Goal: Communication & Community: Answer question/provide support

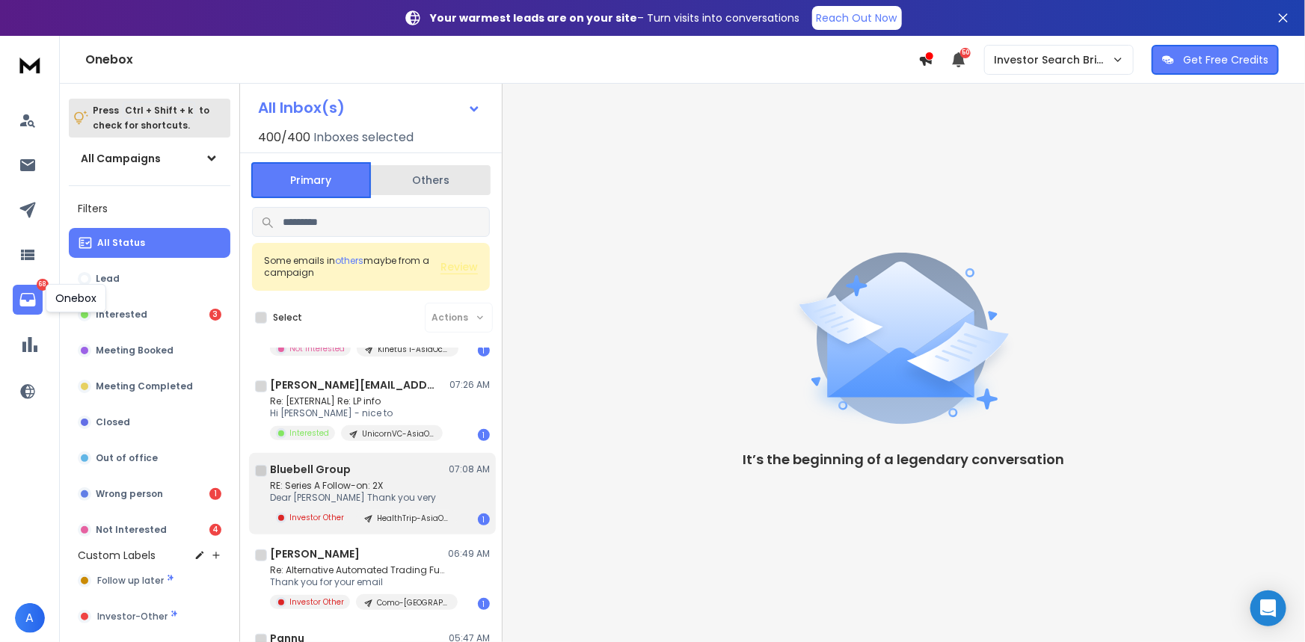
scroll to position [67, 0]
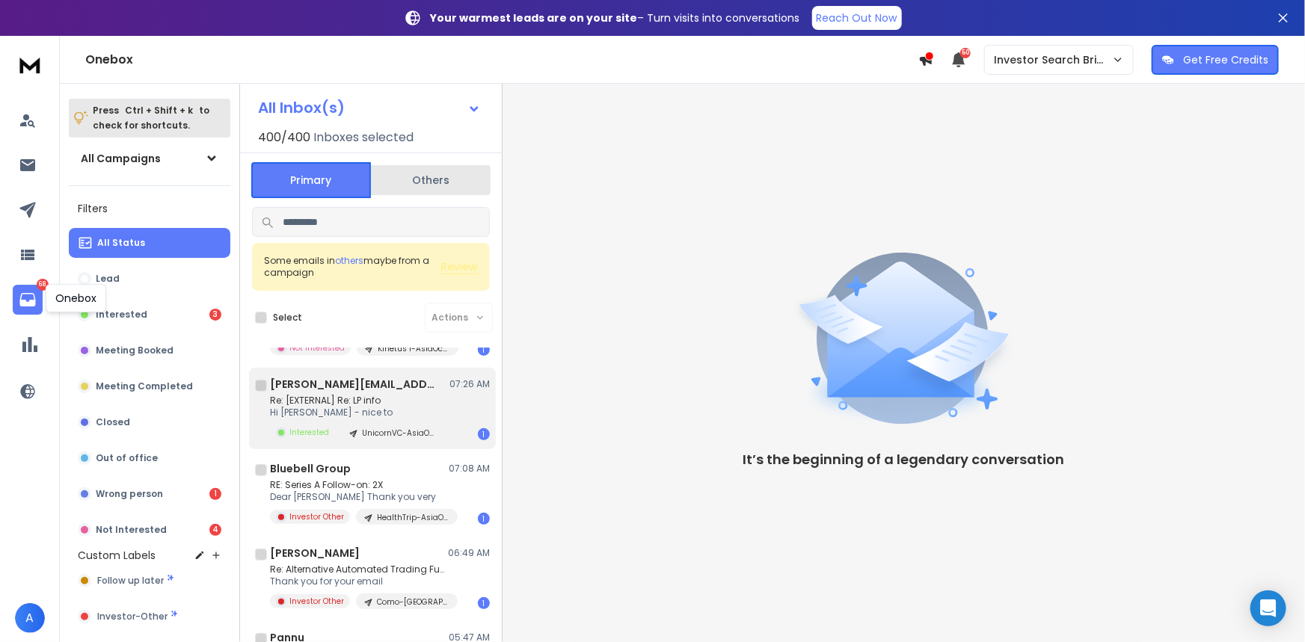
click at [411, 419] on div "Re: [EXTERNAL] Re: LP info Hi [PERSON_NAME] - nice to Interested UnicornVC-Asia…" at bounding box center [356, 418] width 173 height 46
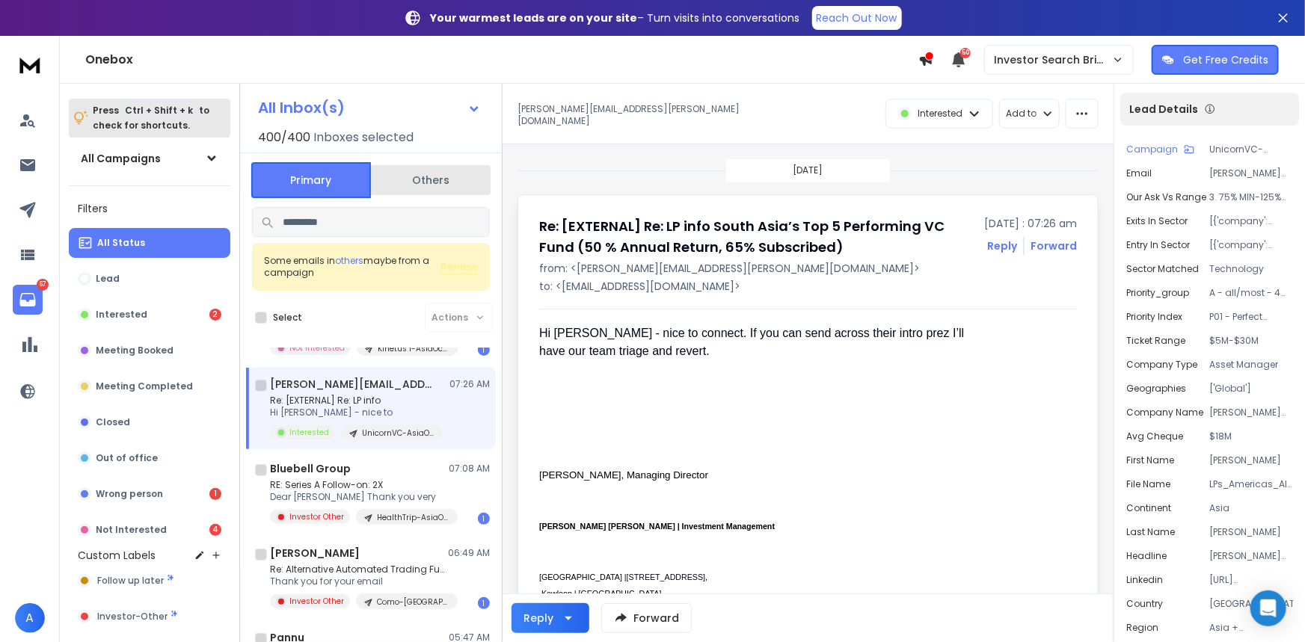
scroll to position [0, 0]
click at [541, 615] on div "Reply" at bounding box center [538, 618] width 30 height 15
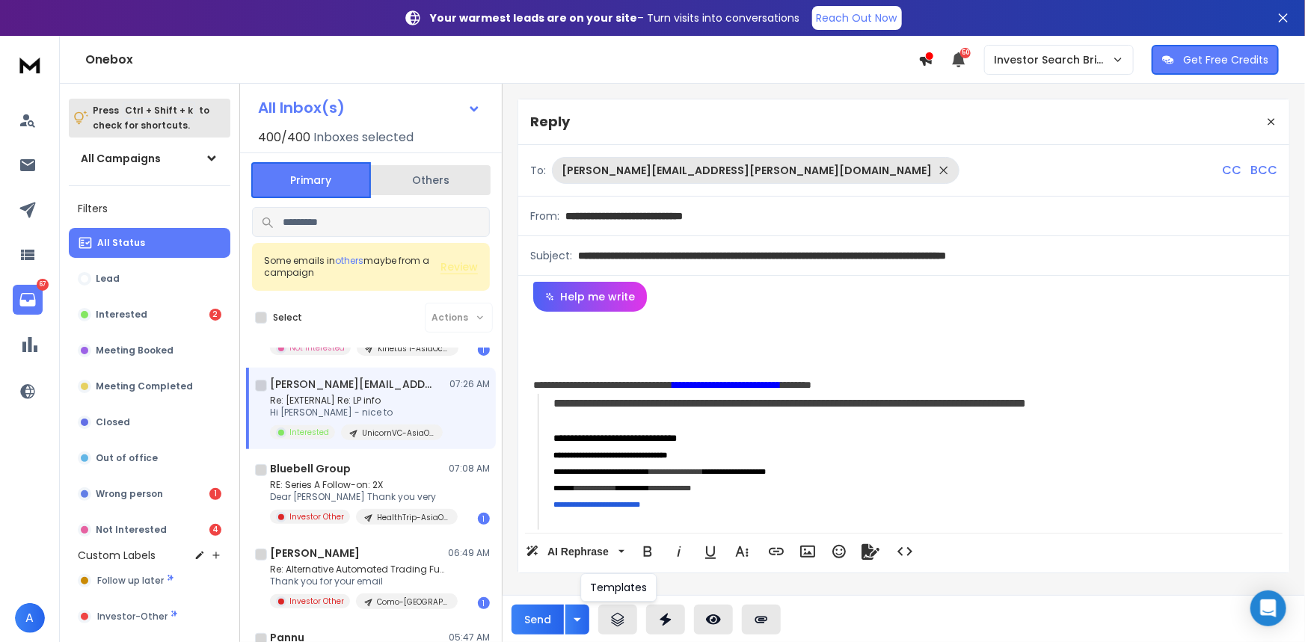
click at [624, 628] on button at bounding box center [617, 620] width 39 height 30
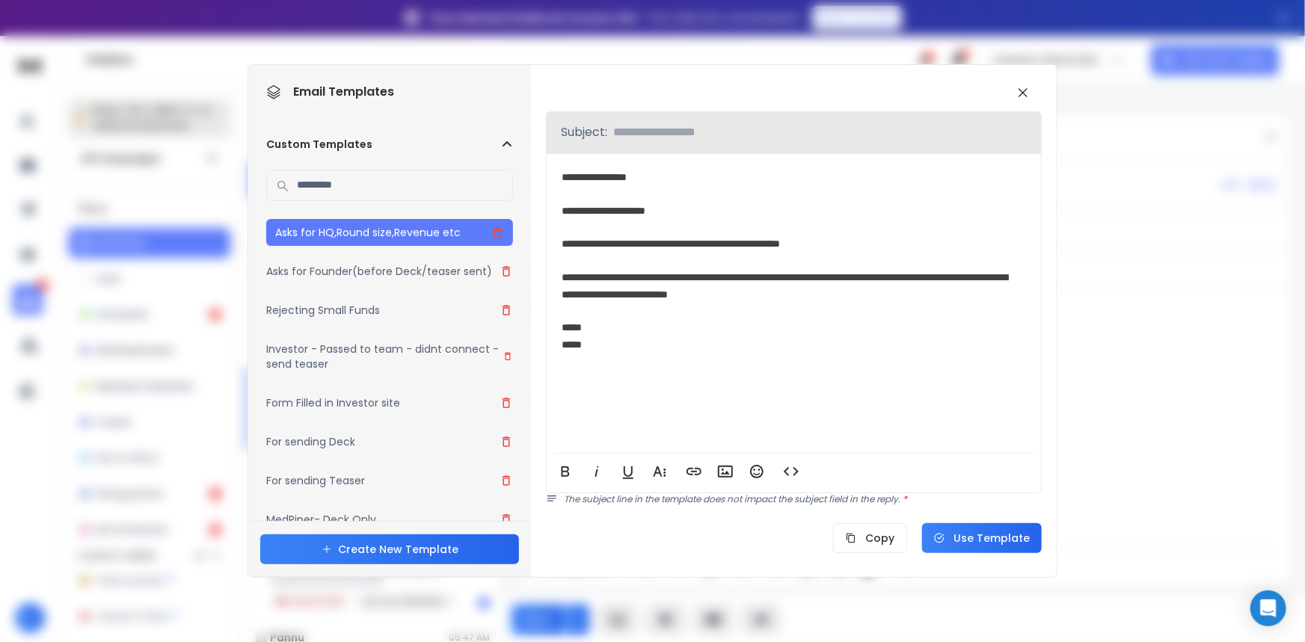
click at [339, 240] on h3 "For sending Deck" at bounding box center [367, 232] width 185 height 15
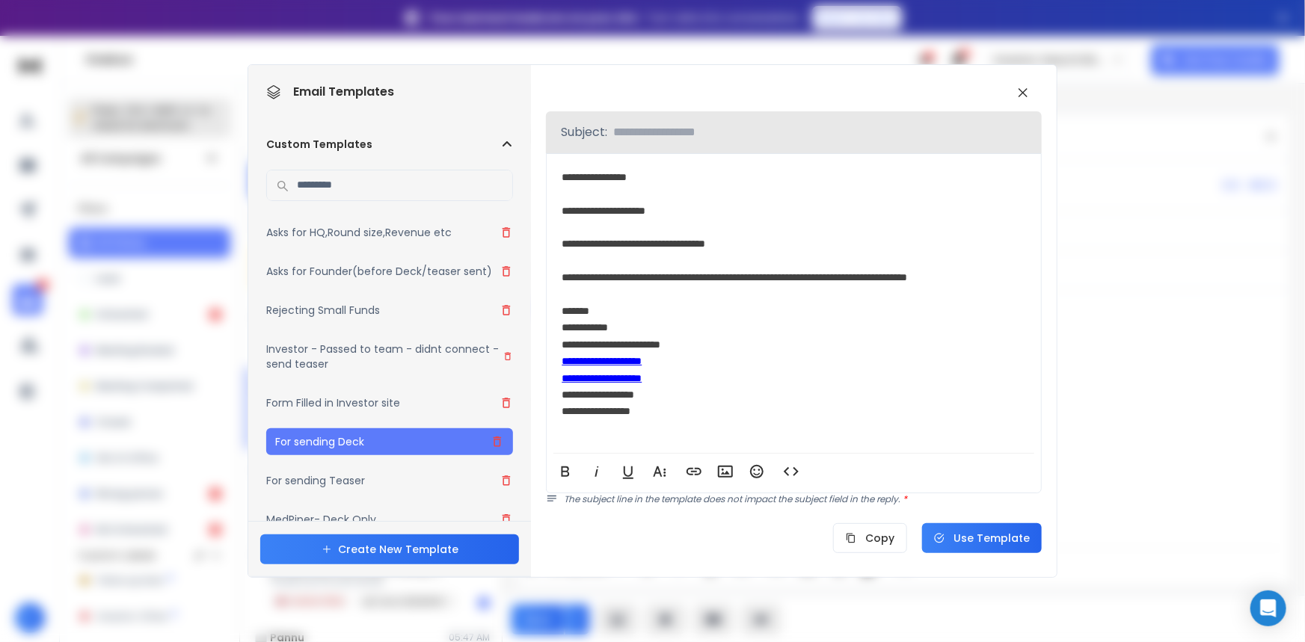
click at [1002, 544] on button "Use Template" at bounding box center [982, 538] width 120 height 30
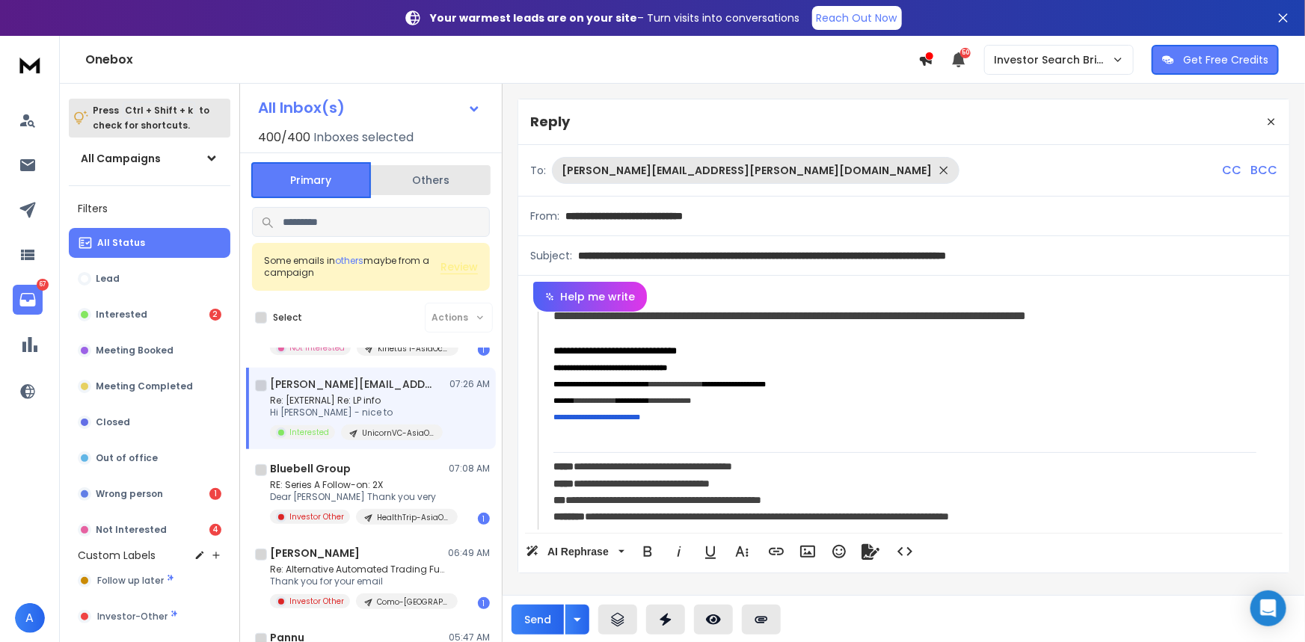
scroll to position [339, 0]
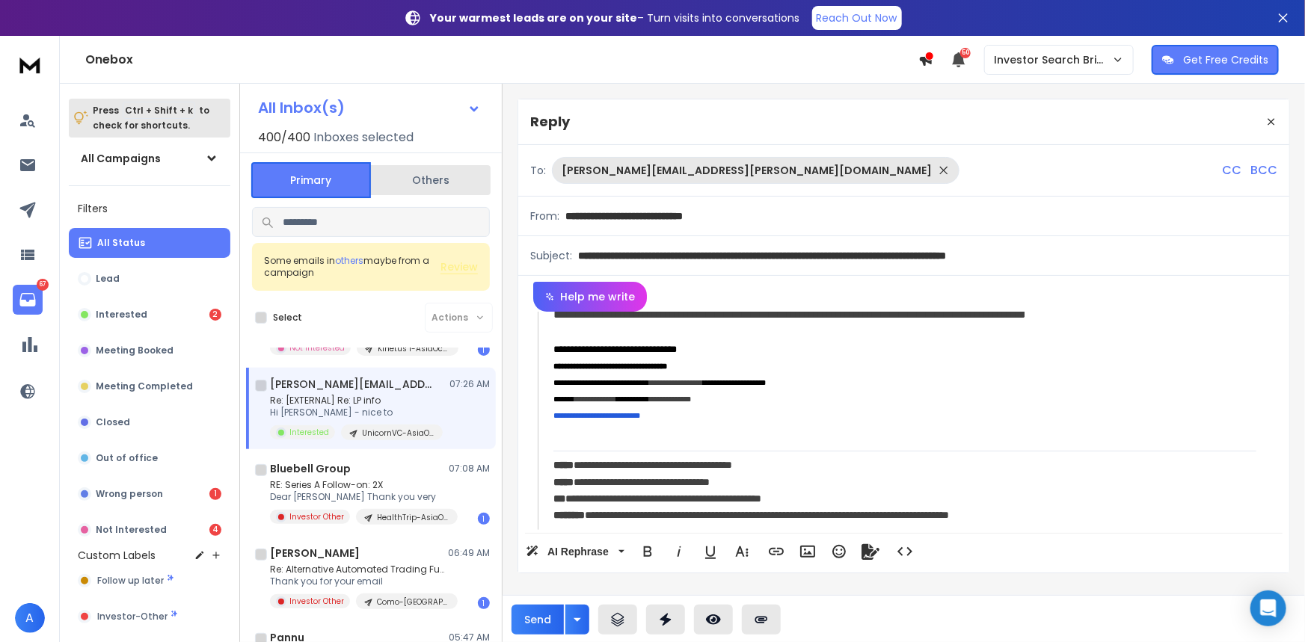
click at [1268, 122] on icon at bounding box center [1270, 121] width 7 height 7
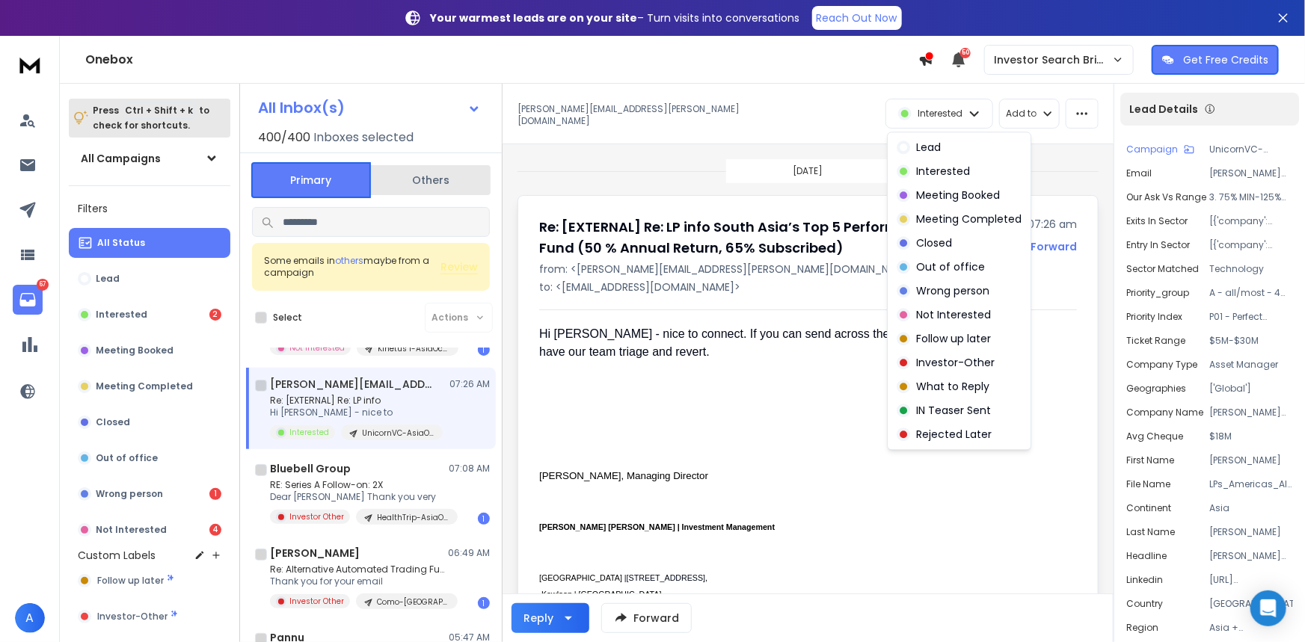
click at [944, 109] on p "Interested" at bounding box center [940, 114] width 45 height 12
click at [937, 164] on p "Interested" at bounding box center [943, 171] width 54 height 15
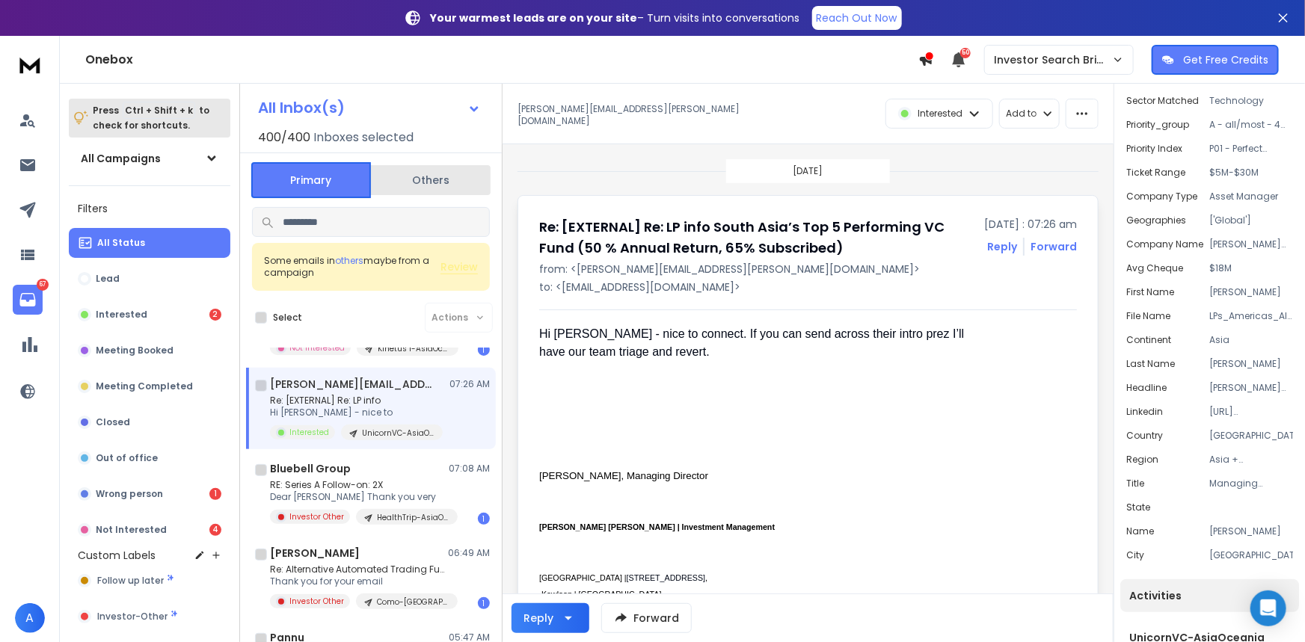
scroll to position [203, 0]
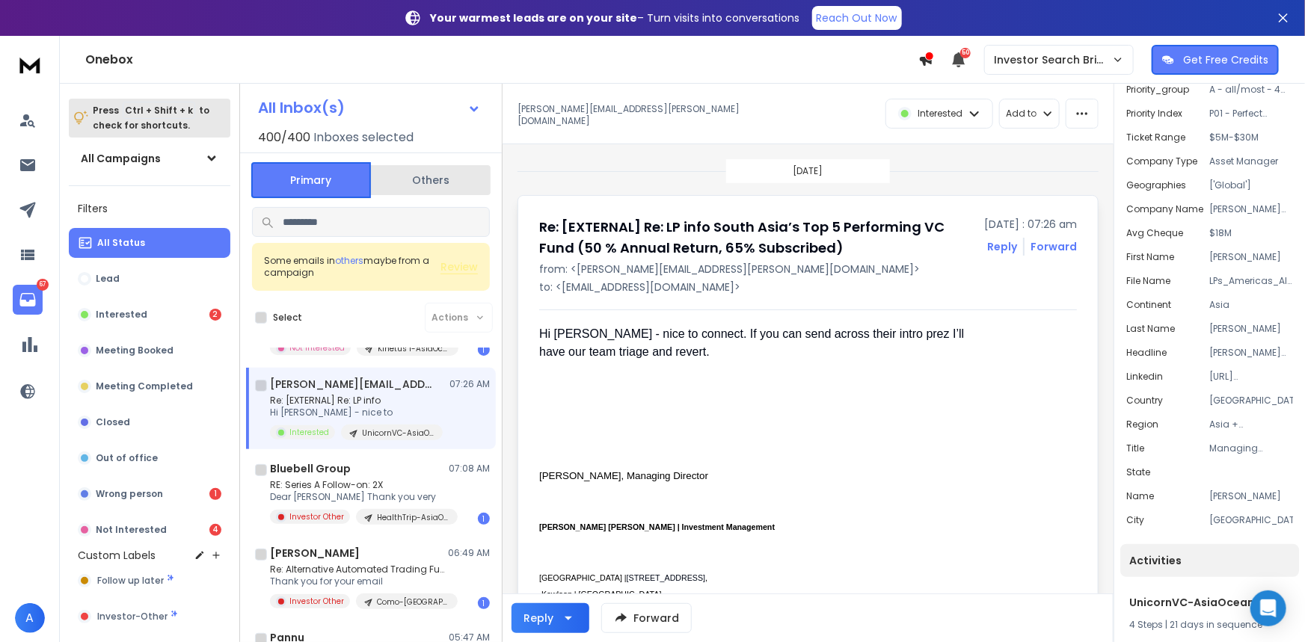
click at [1247, 259] on p "[PERSON_NAME]" at bounding box center [1251, 257] width 84 height 12
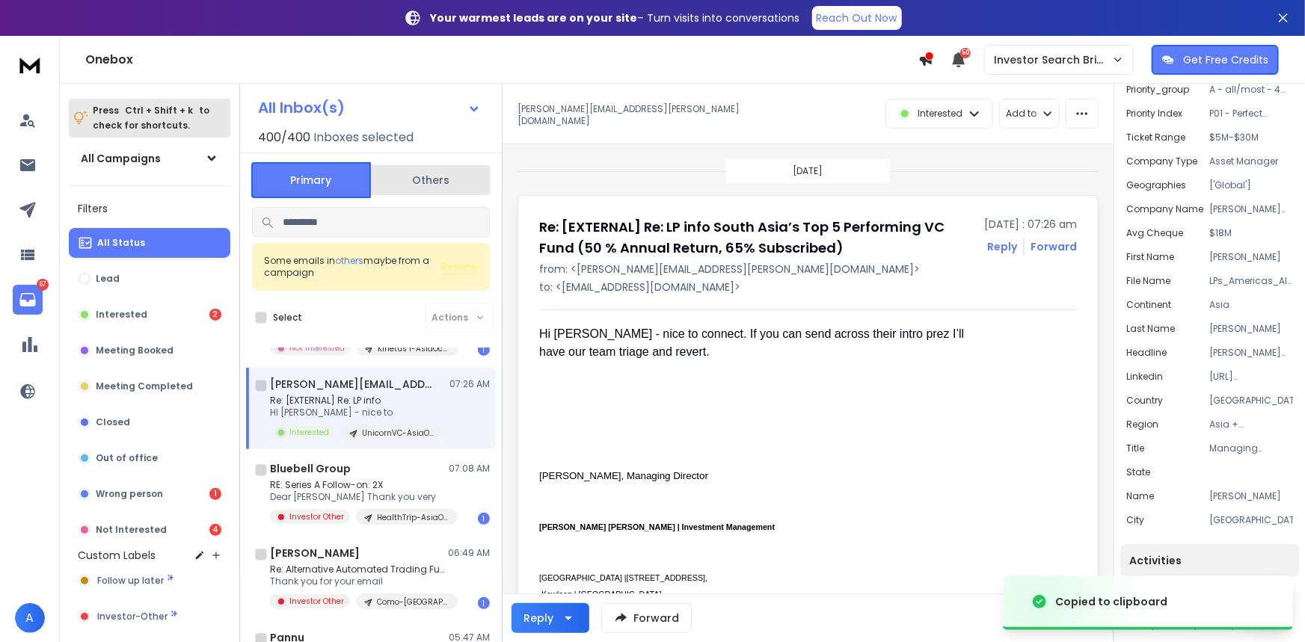
click at [1223, 323] on p "[PERSON_NAME]" at bounding box center [1251, 329] width 84 height 12
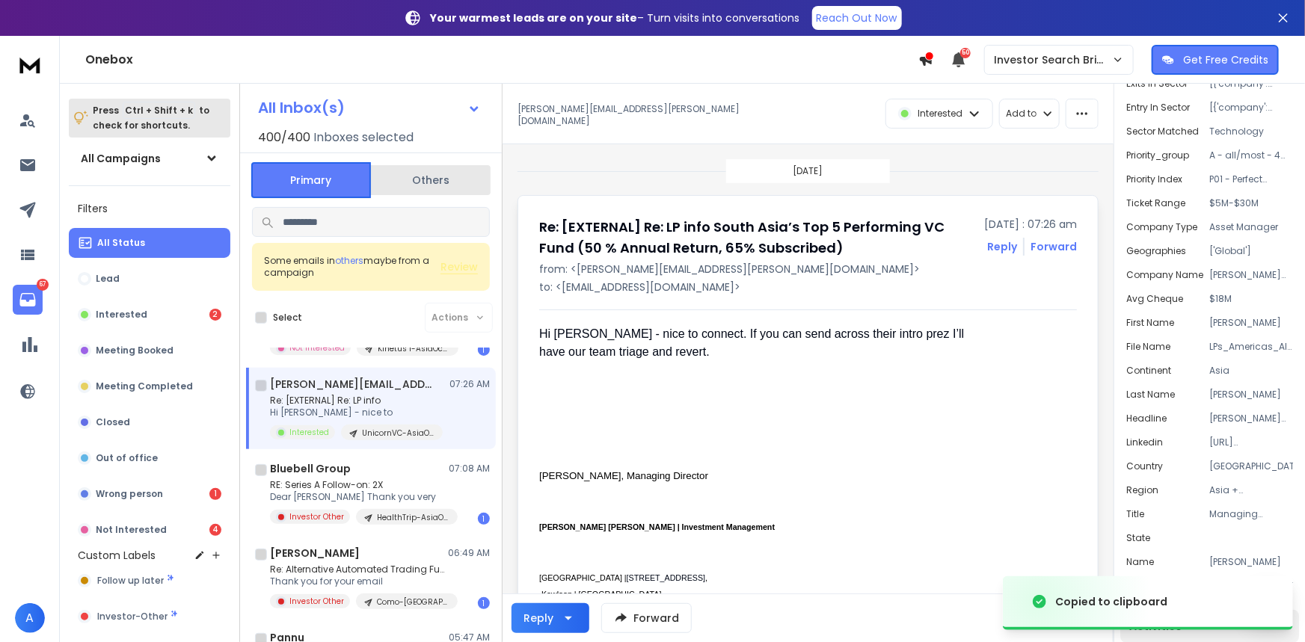
scroll to position [135, 0]
click at [1234, 467] on p "[GEOGRAPHIC_DATA]" at bounding box center [1251, 469] width 84 height 12
click at [1241, 277] on p "[PERSON_NAME] [PERSON_NAME] Investment Management" at bounding box center [1251, 277] width 84 height 12
click at [1254, 517] on p "Managing Director & Partner, Investment Committee member for the [PERSON_NAME] …" at bounding box center [1251, 517] width 84 height 12
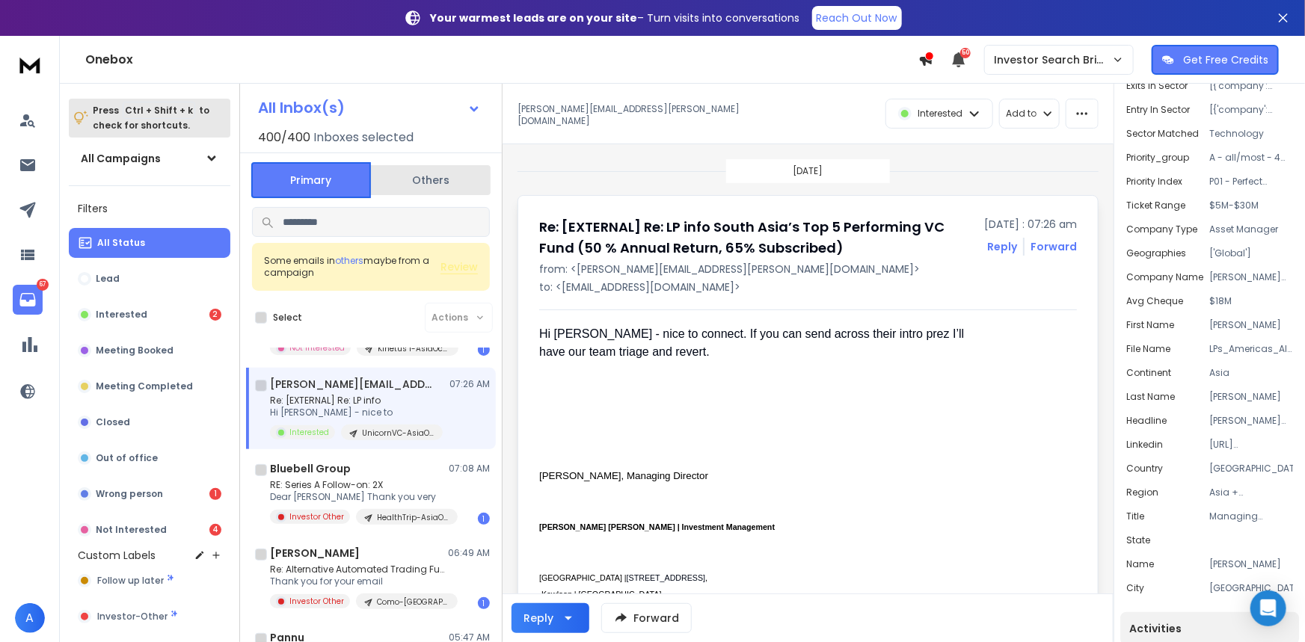
click at [544, 613] on div "Reply" at bounding box center [538, 618] width 30 height 15
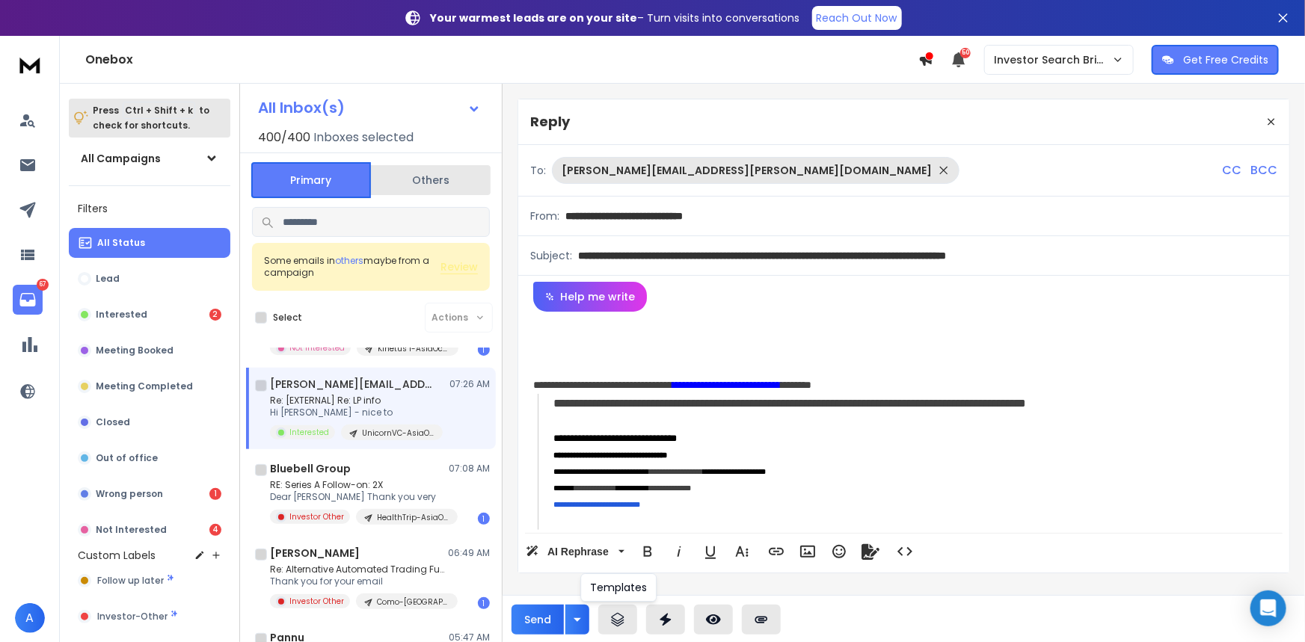
click at [626, 625] on button at bounding box center [617, 620] width 39 height 30
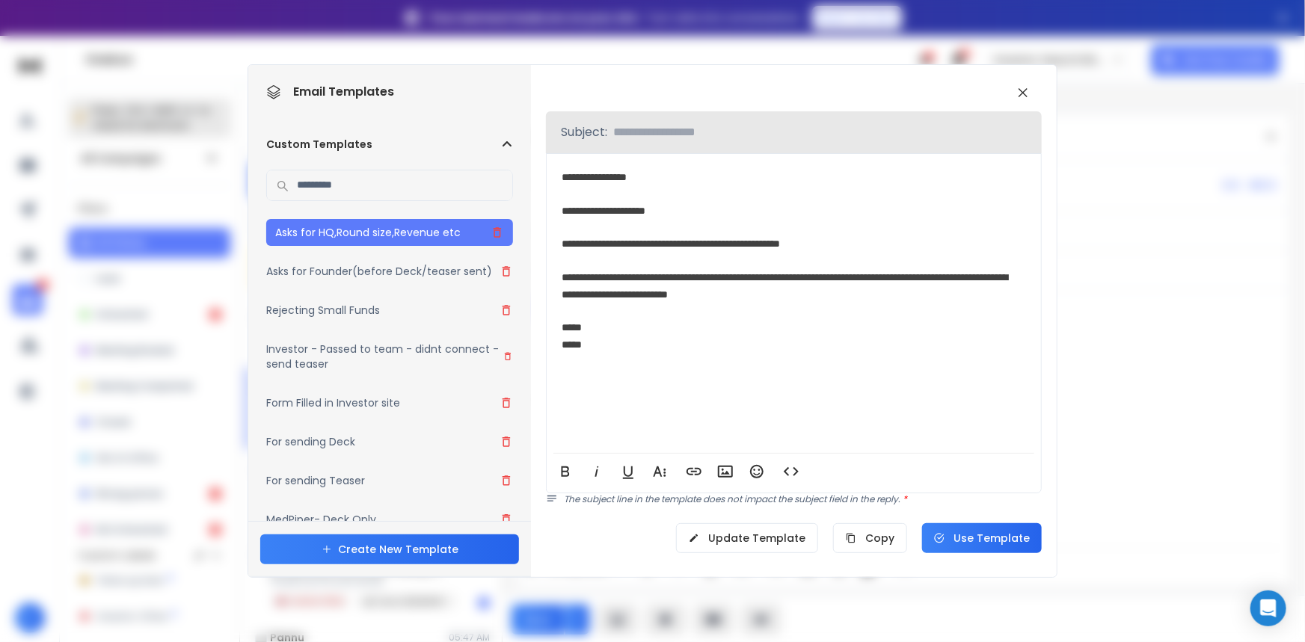
scroll to position [67, 0]
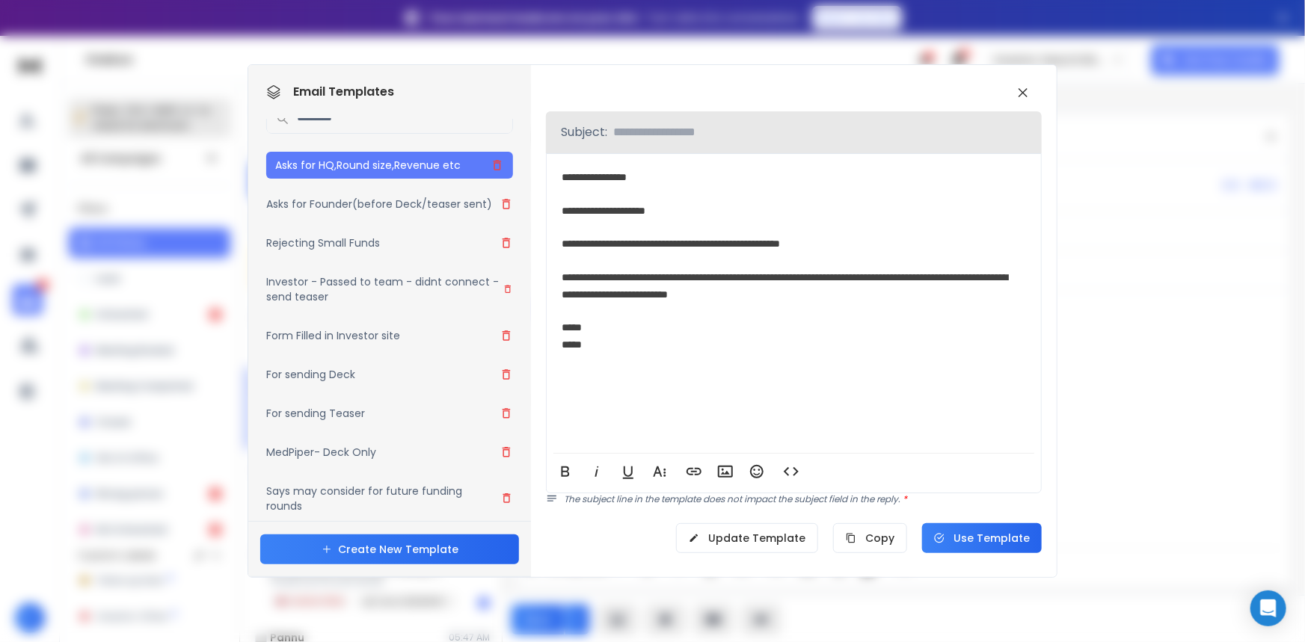
click at [344, 173] on h3 "For sending Deck" at bounding box center [367, 165] width 185 height 15
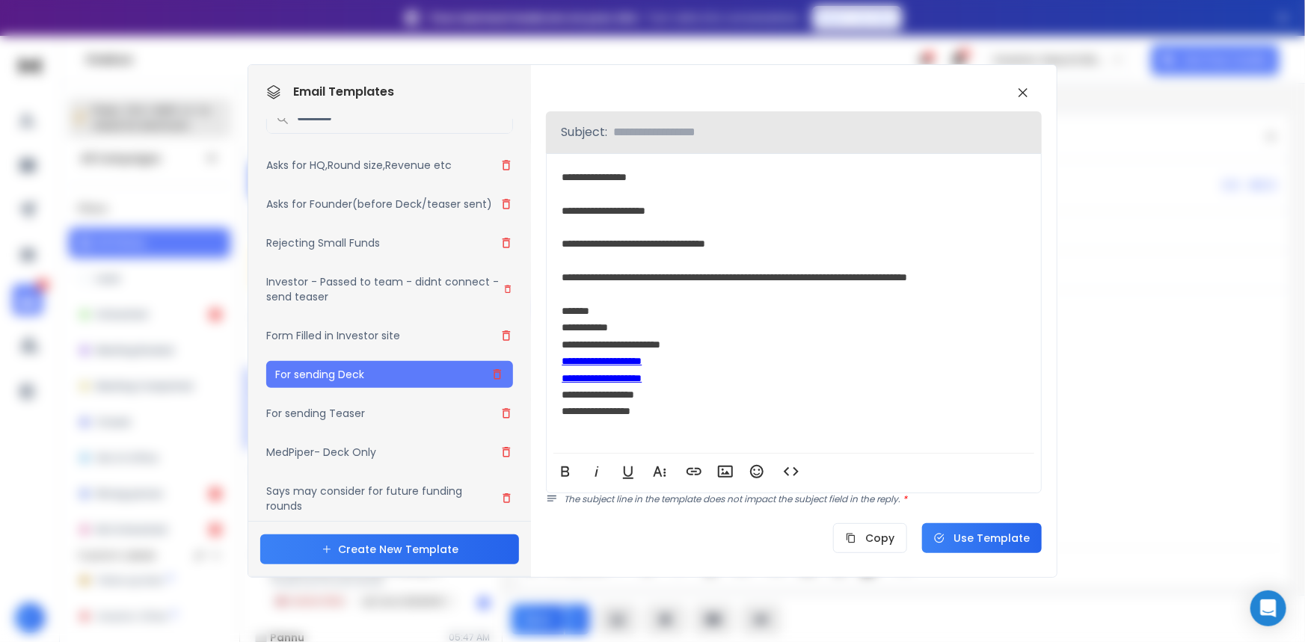
click at [995, 541] on button "Use Template" at bounding box center [982, 538] width 120 height 30
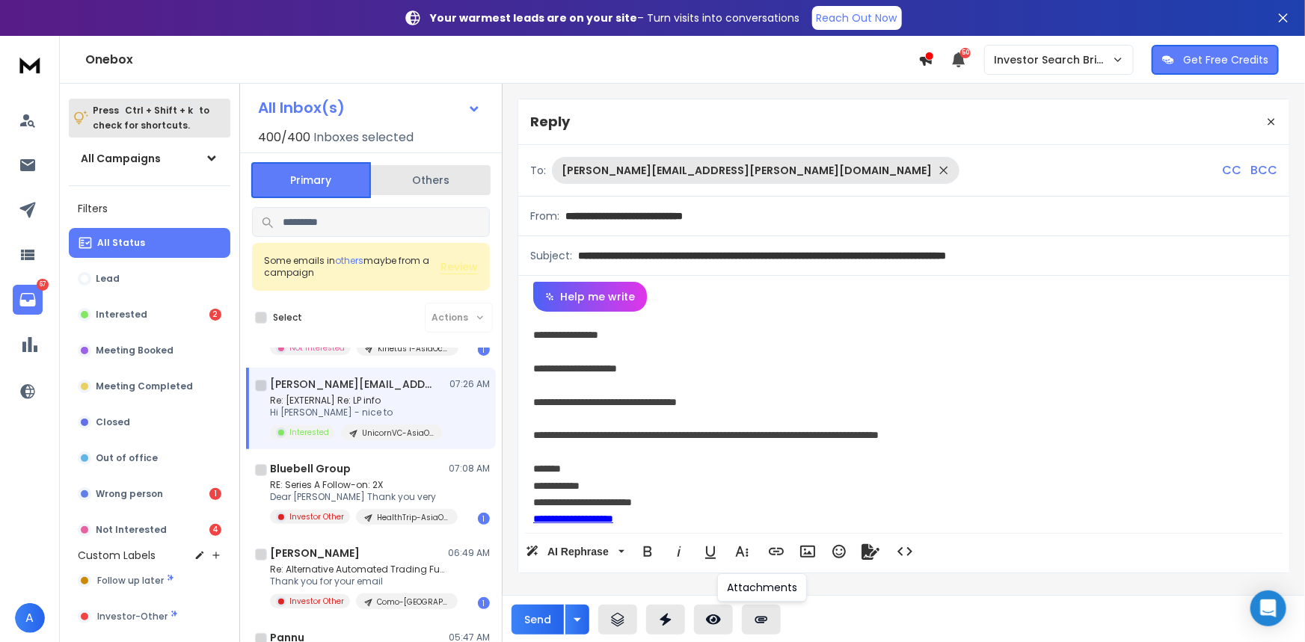
click at [765, 617] on icon at bounding box center [761, 620] width 13 height 7
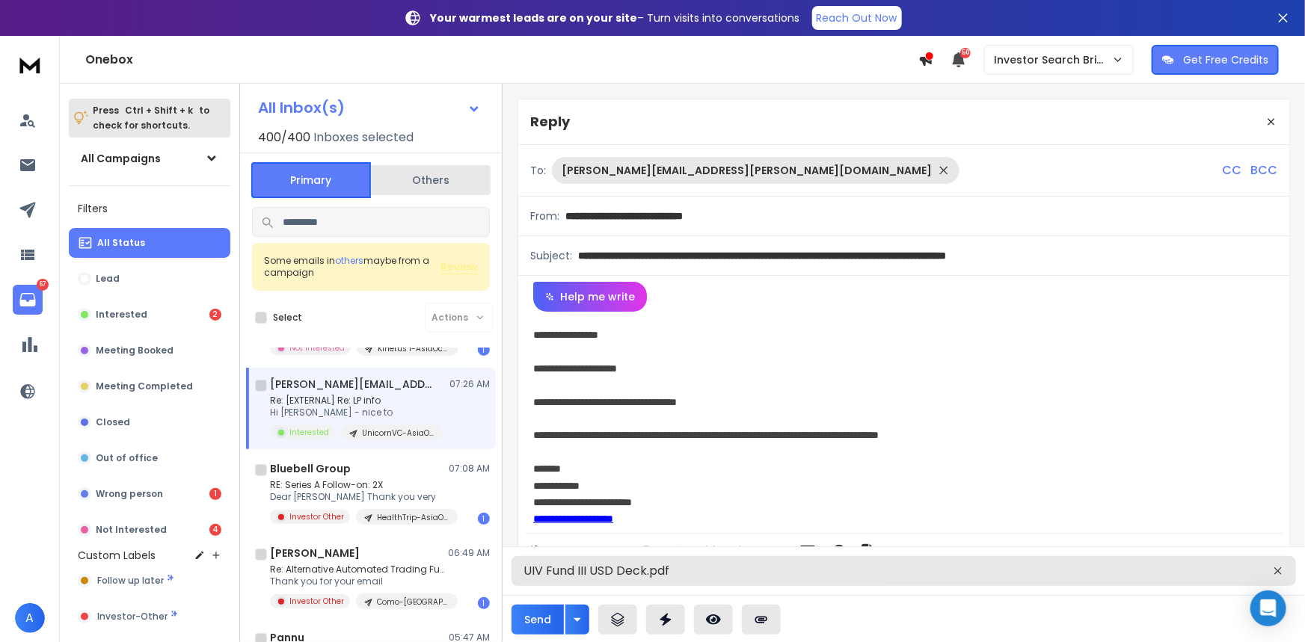
click at [1226, 173] on p "CC" at bounding box center [1231, 171] width 19 height 18
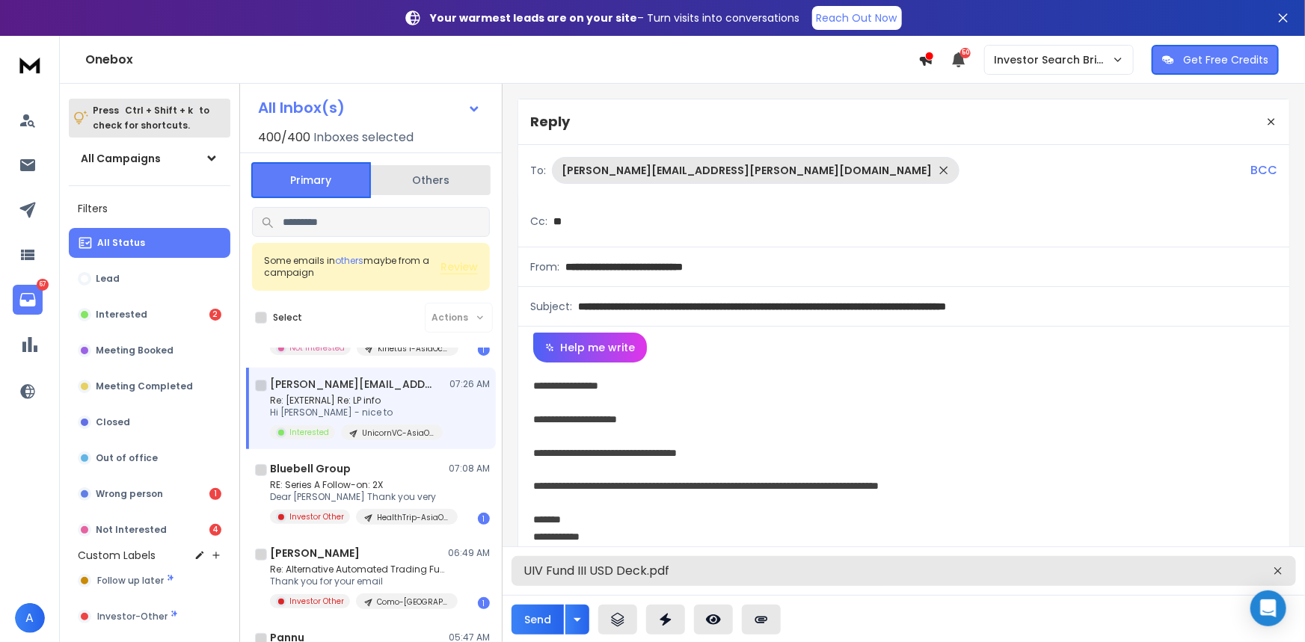
type input "**********"
click at [740, 194] on div "To: [PERSON_NAME][EMAIL_ADDRESS][PERSON_NAME][DOMAIN_NAME] BCC" at bounding box center [903, 170] width 771 height 51
click at [877, 226] on input at bounding box center [929, 221] width 105 height 27
type input "**********"
click at [897, 221] on div "[PERSON_NAME][EMAIL_ADDRESS][DOMAIN_NAME]" at bounding box center [915, 221] width 724 height 27
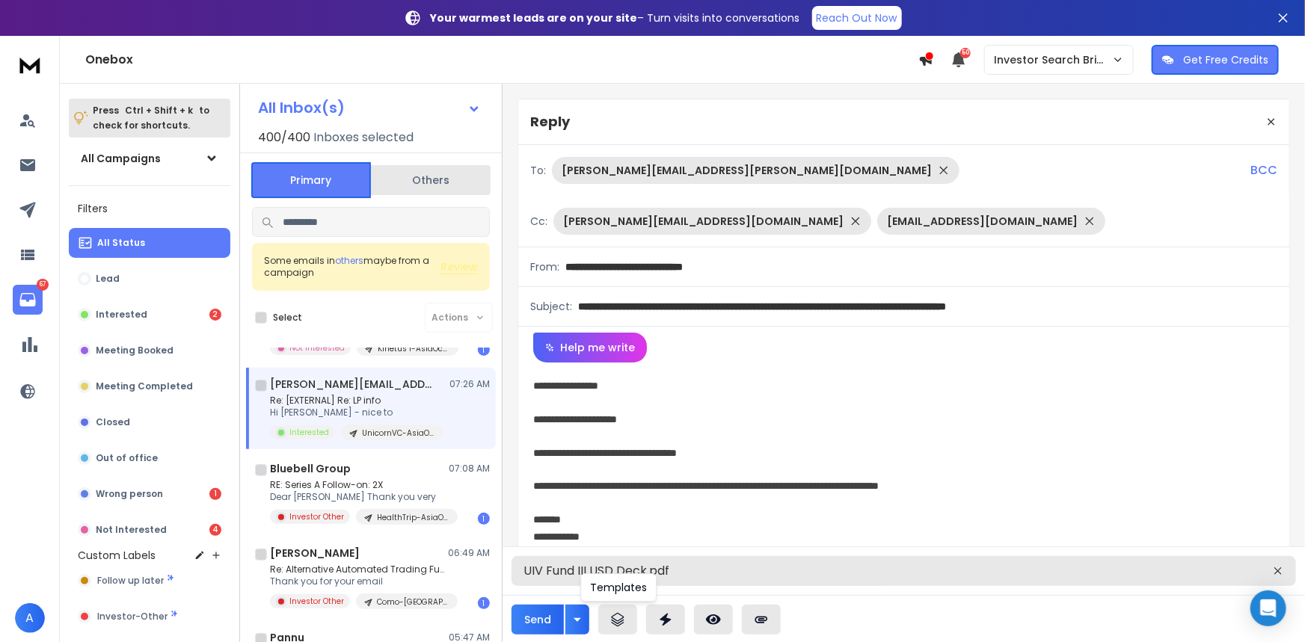
click at [630, 622] on button at bounding box center [617, 620] width 39 height 30
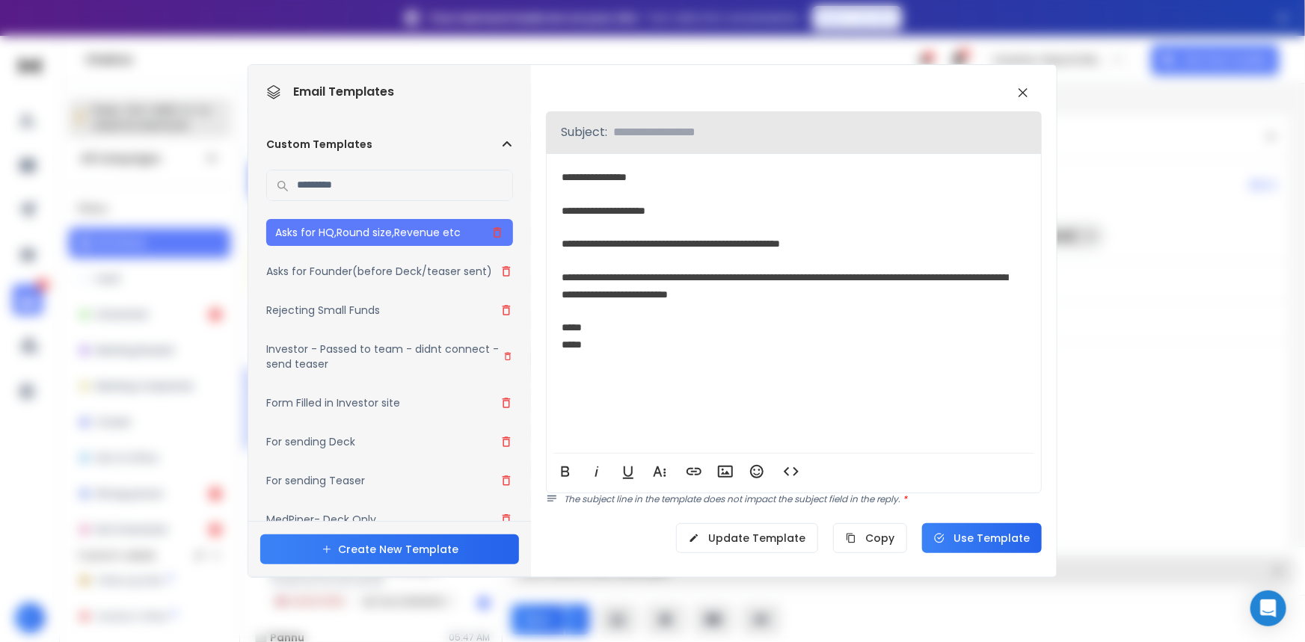
click at [1021, 91] on icon at bounding box center [1022, 92] width 9 height 9
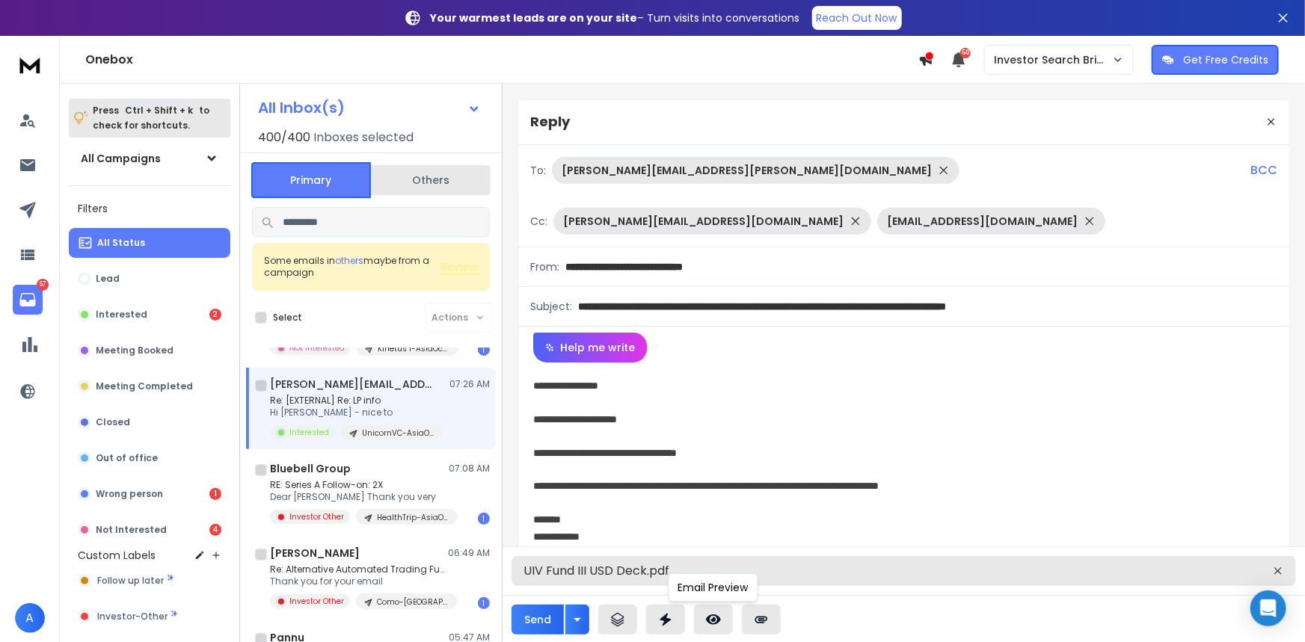
click at [716, 614] on icon at bounding box center [713, 619] width 15 height 15
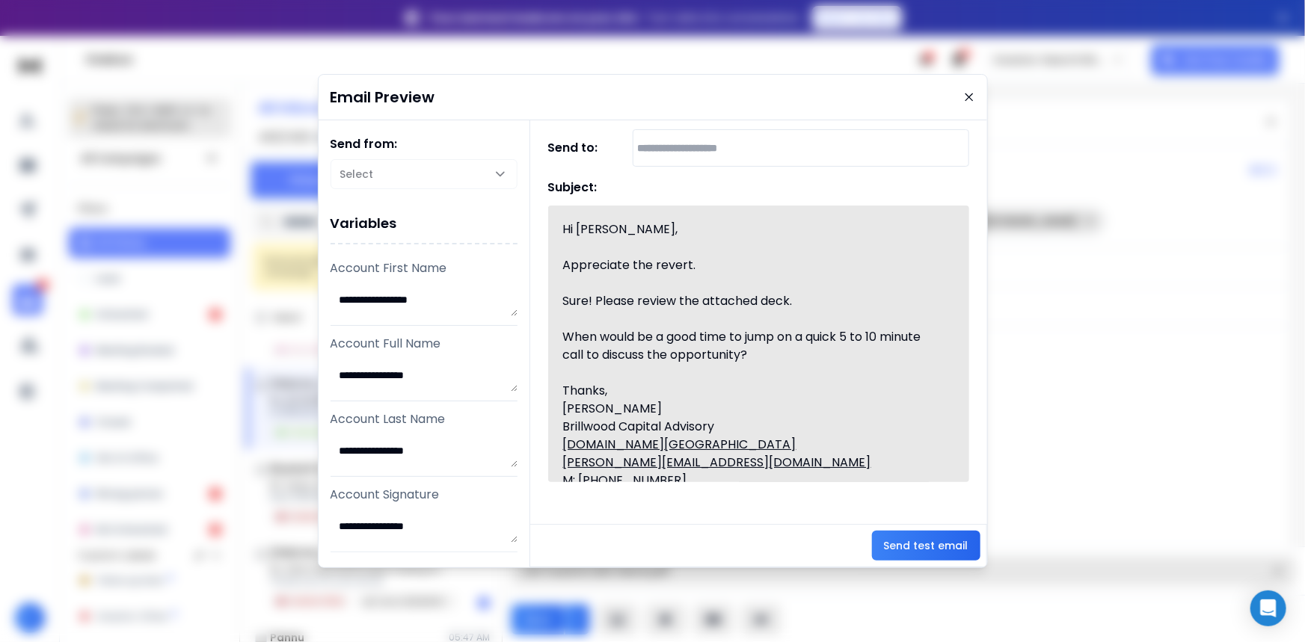
type textarea "*****"
type textarea "*******"
type textarea "*"
type textarea "*****"
click at [965, 94] on icon at bounding box center [969, 97] width 12 height 12
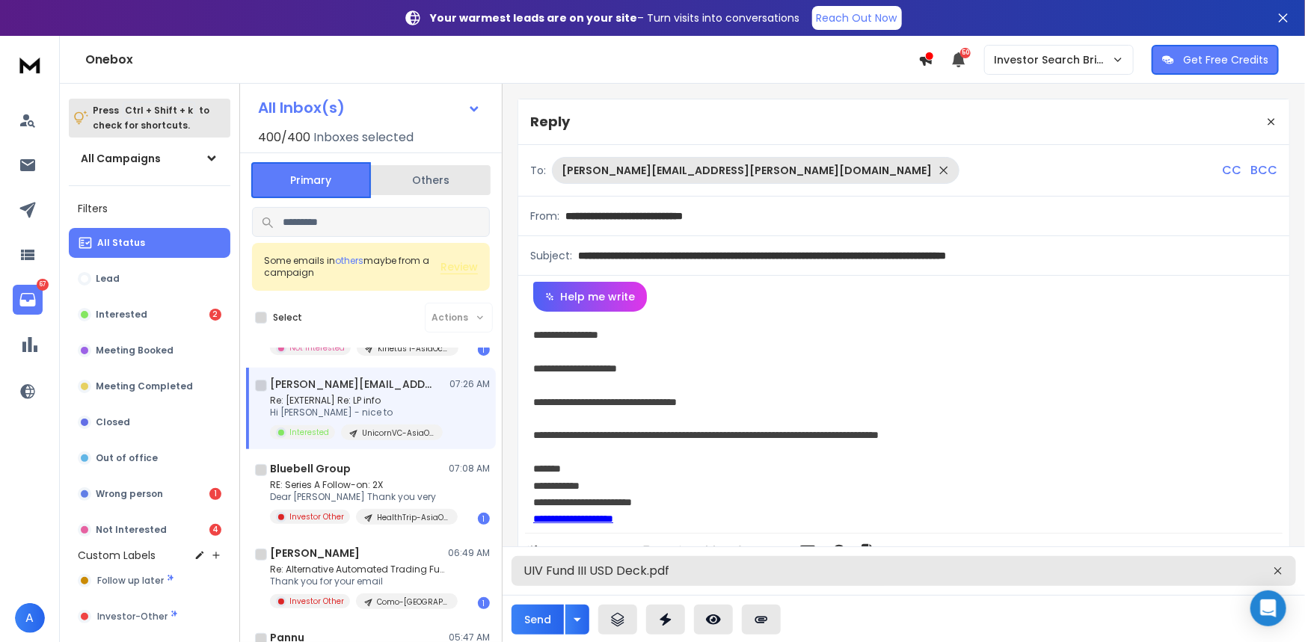
click at [606, 486] on div "**********" at bounding box center [903, 421] width 771 height 218
drag, startPoint x: 602, startPoint y: 435, endPoint x: 588, endPoint y: 434, distance: 13.5
click at [588, 434] on div "**********" at bounding box center [897, 435] width 728 height 16
drag, startPoint x: 606, startPoint y: 436, endPoint x: 521, endPoint y: 439, distance: 85.3
click at [521, 439] on div "**********" at bounding box center [903, 421] width 771 height 218
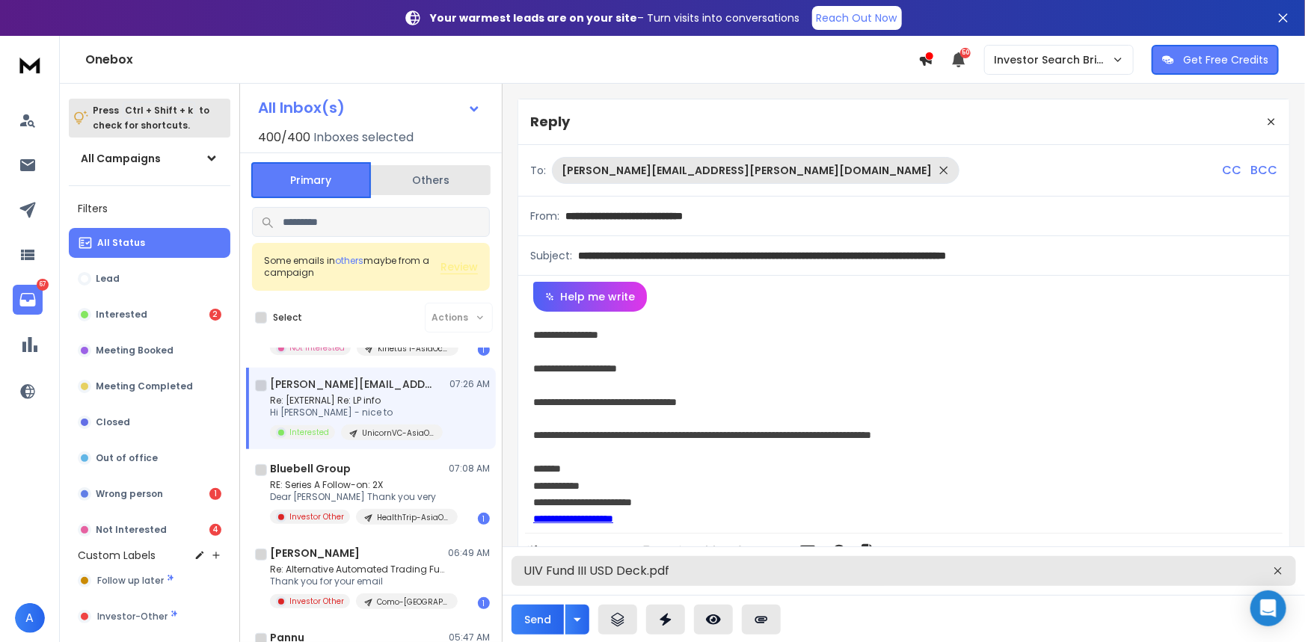
click at [965, 436] on div "**********" at bounding box center [897, 435] width 728 height 16
click at [1226, 168] on p "CC" at bounding box center [1231, 171] width 19 height 18
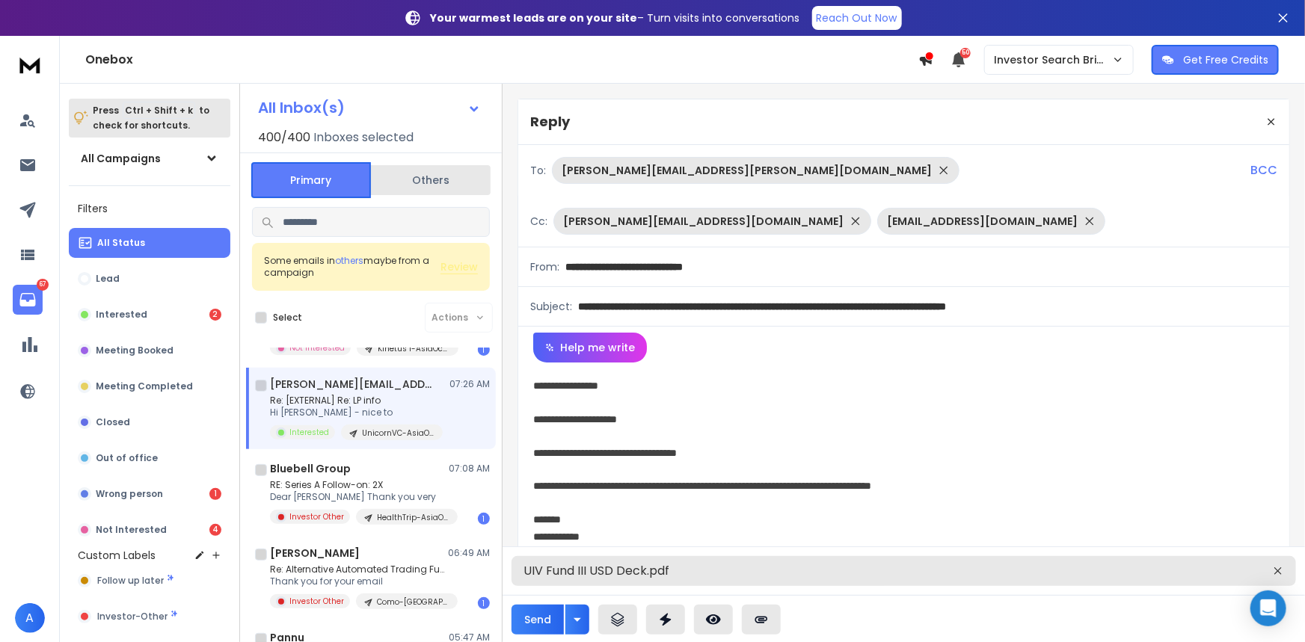
click at [540, 615] on button "Send" at bounding box center [537, 620] width 52 height 30
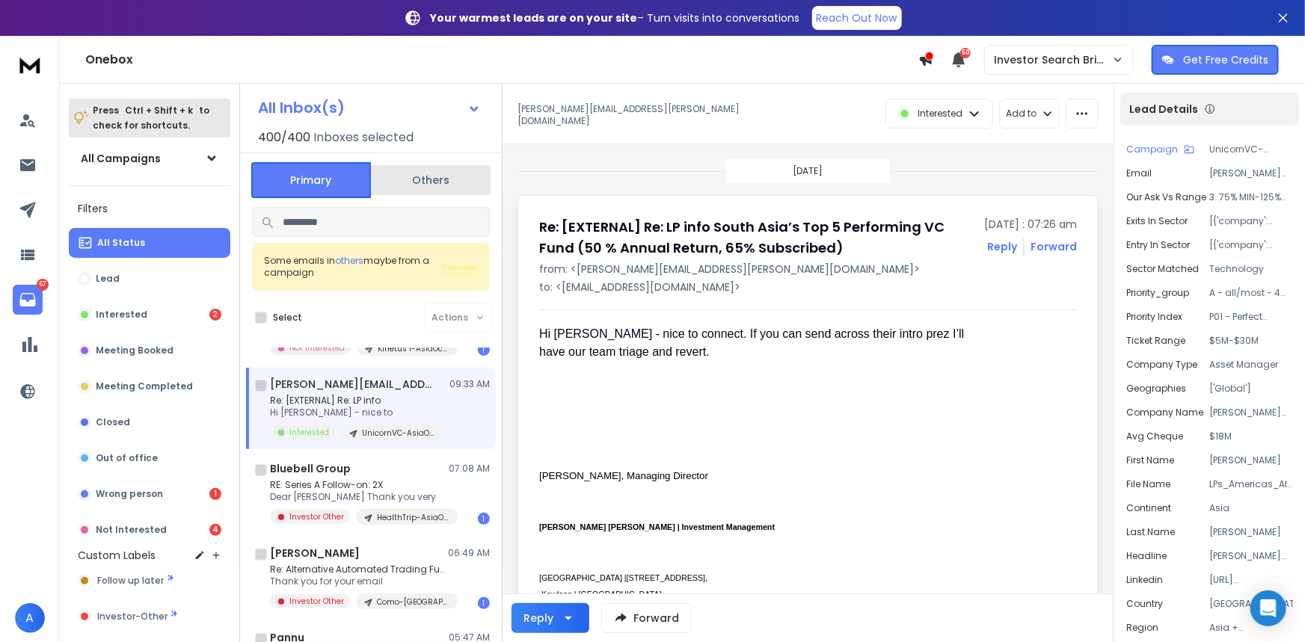
click at [942, 112] on p "Interested" at bounding box center [940, 114] width 45 height 12
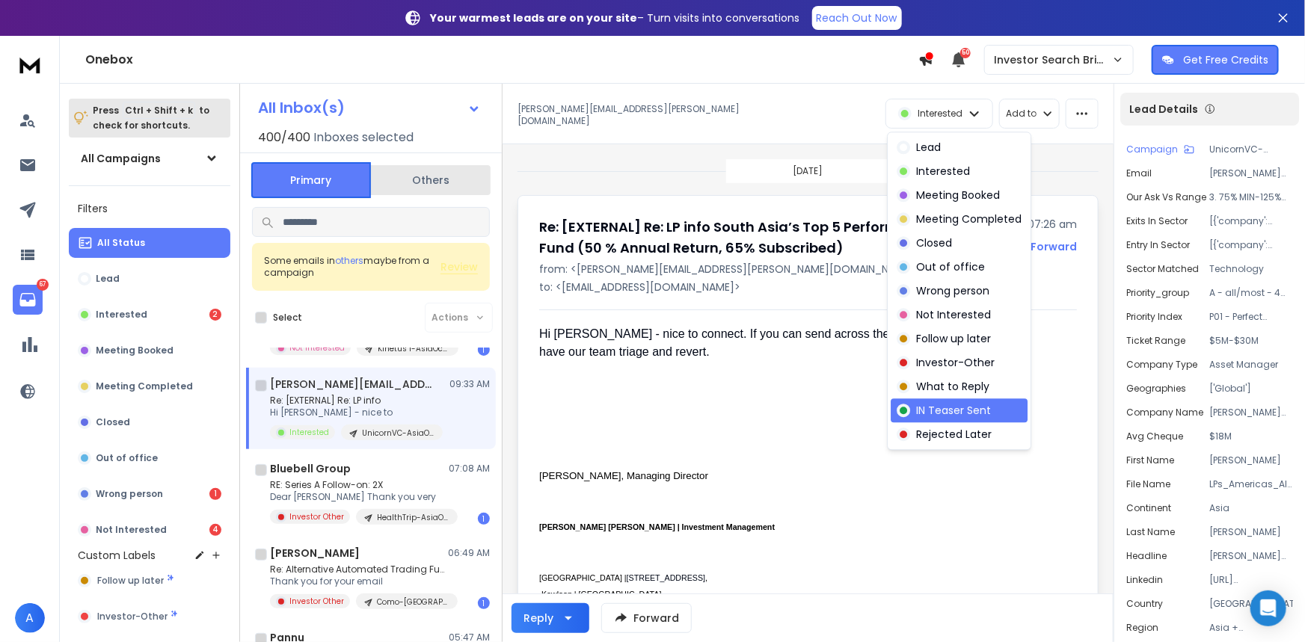
click at [953, 404] on p "IN Teaser Sent" at bounding box center [953, 410] width 75 height 15
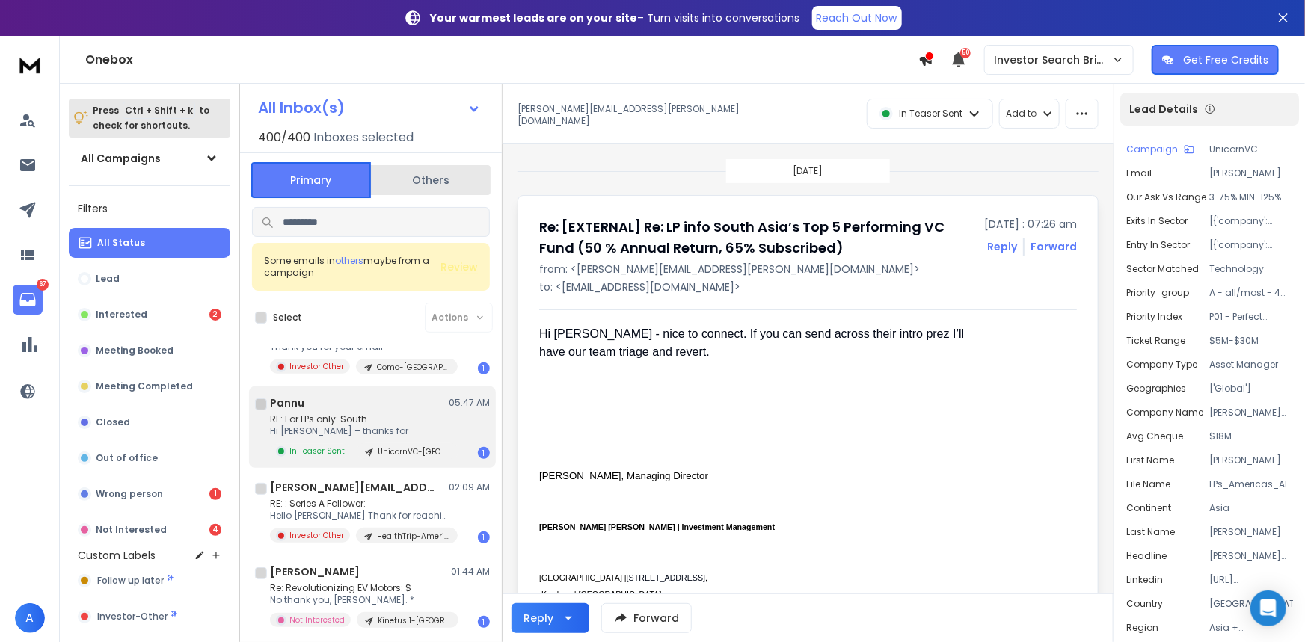
scroll to position [339, 0]
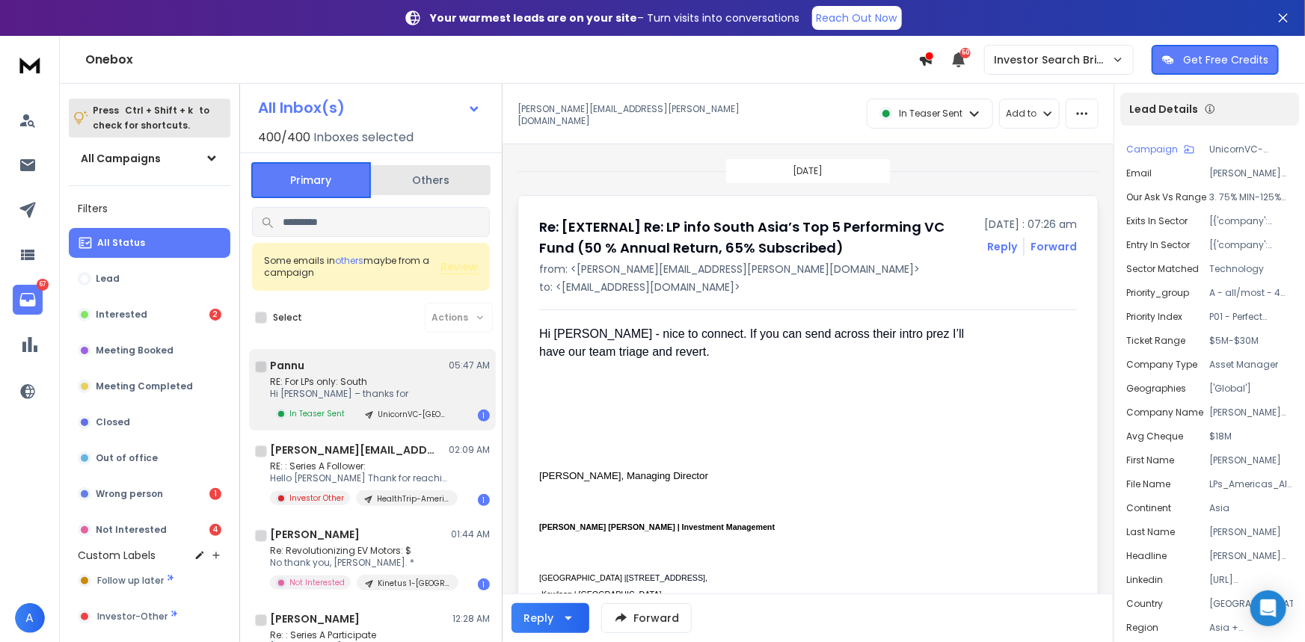
click at [415, 381] on p "RE: For LPs only: South" at bounding box center [359, 382] width 179 height 12
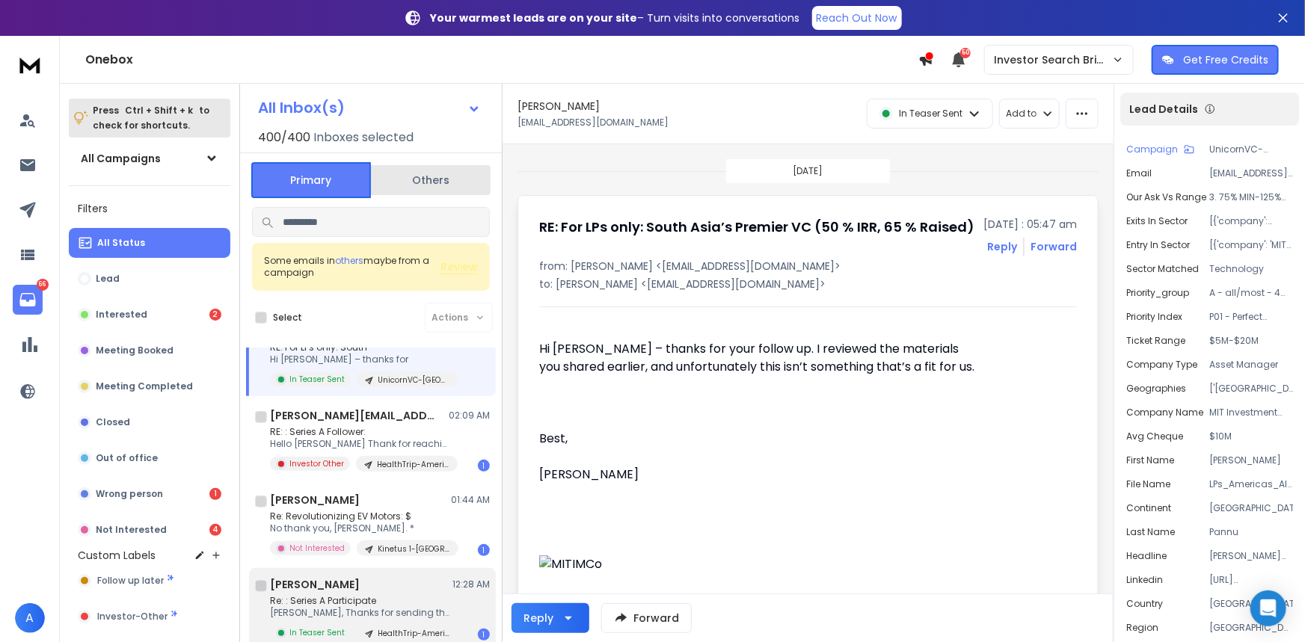
scroll to position [476, 0]
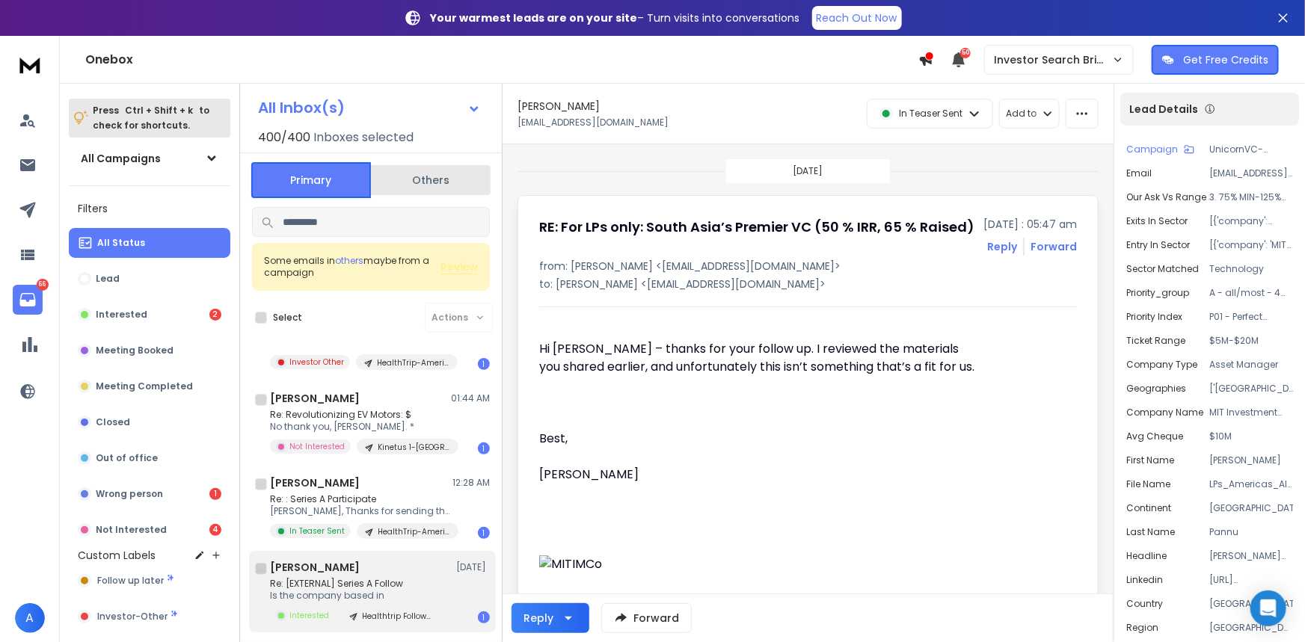
click at [388, 598] on p "Is the company based in" at bounding box center [356, 596] width 173 height 12
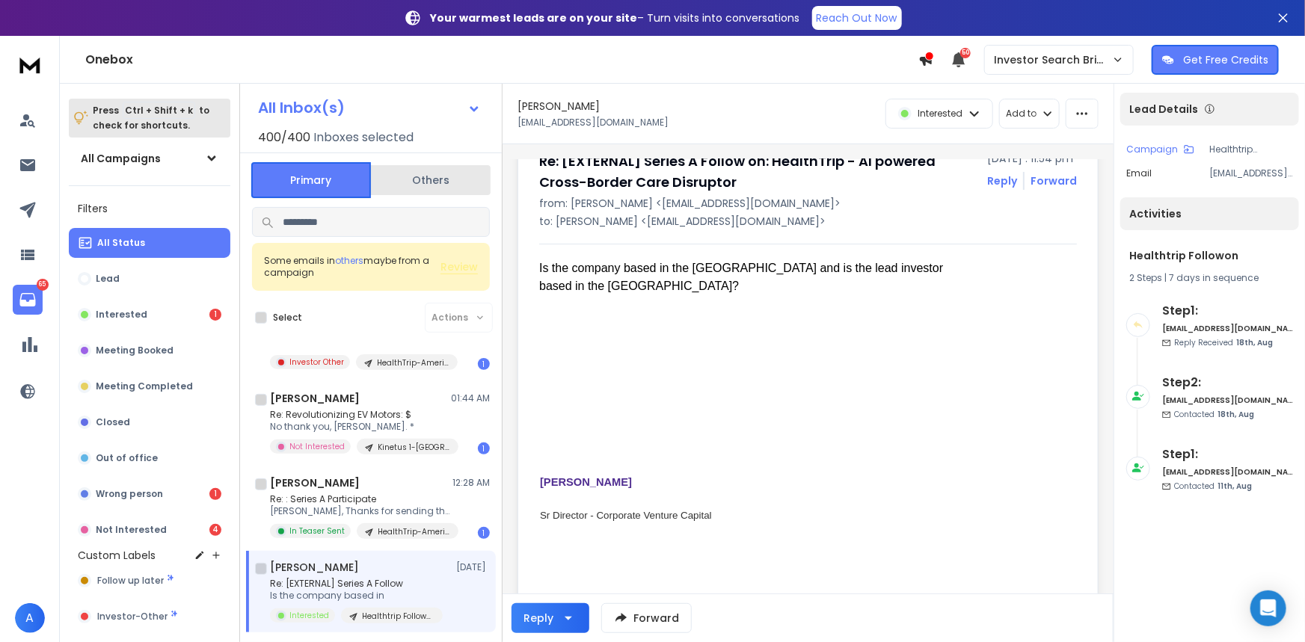
scroll to position [67, 0]
click at [995, 182] on button "Reply" at bounding box center [1002, 179] width 30 height 15
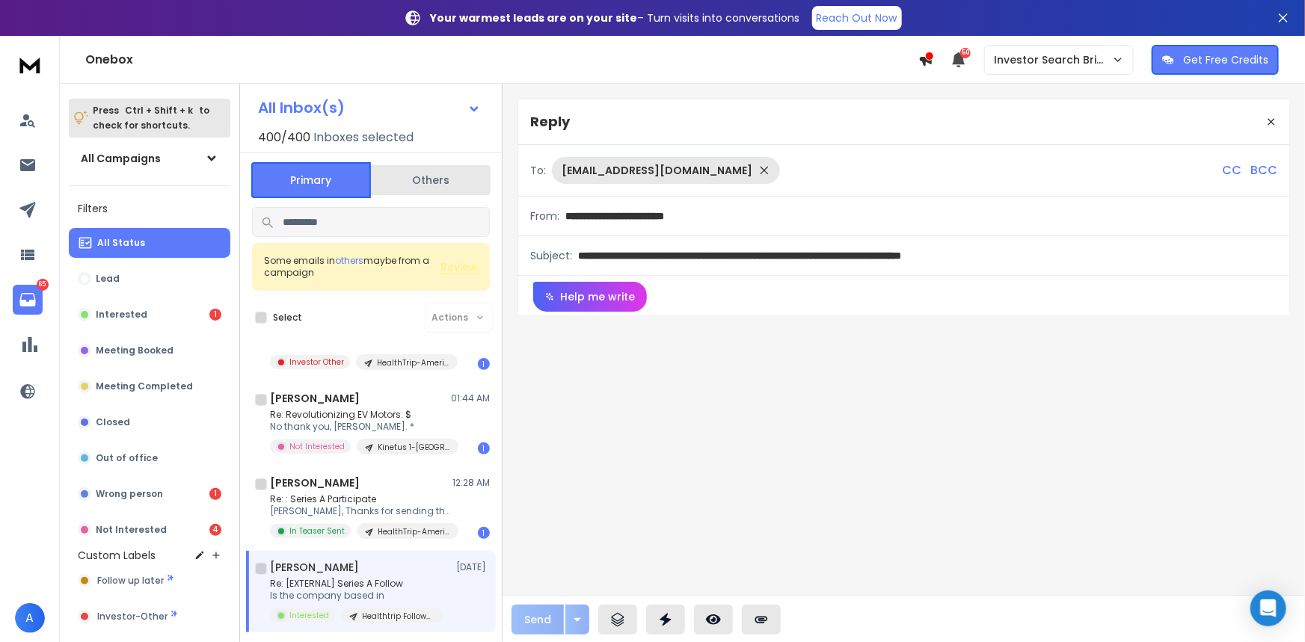
scroll to position [0, 0]
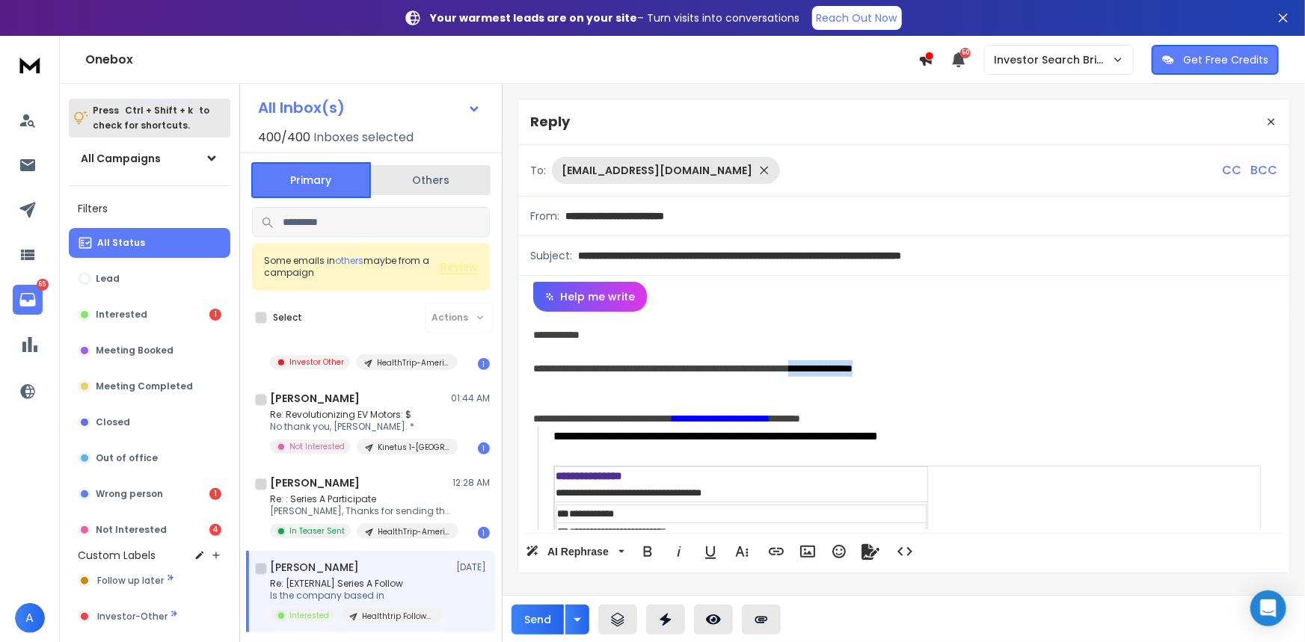
drag, startPoint x: 856, startPoint y: 370, endPoint x: 935, endPoint y: 367, distance: 78.6
click at [935, 367] on div "**********" at bounding box center [897, 352] width 728 height 50
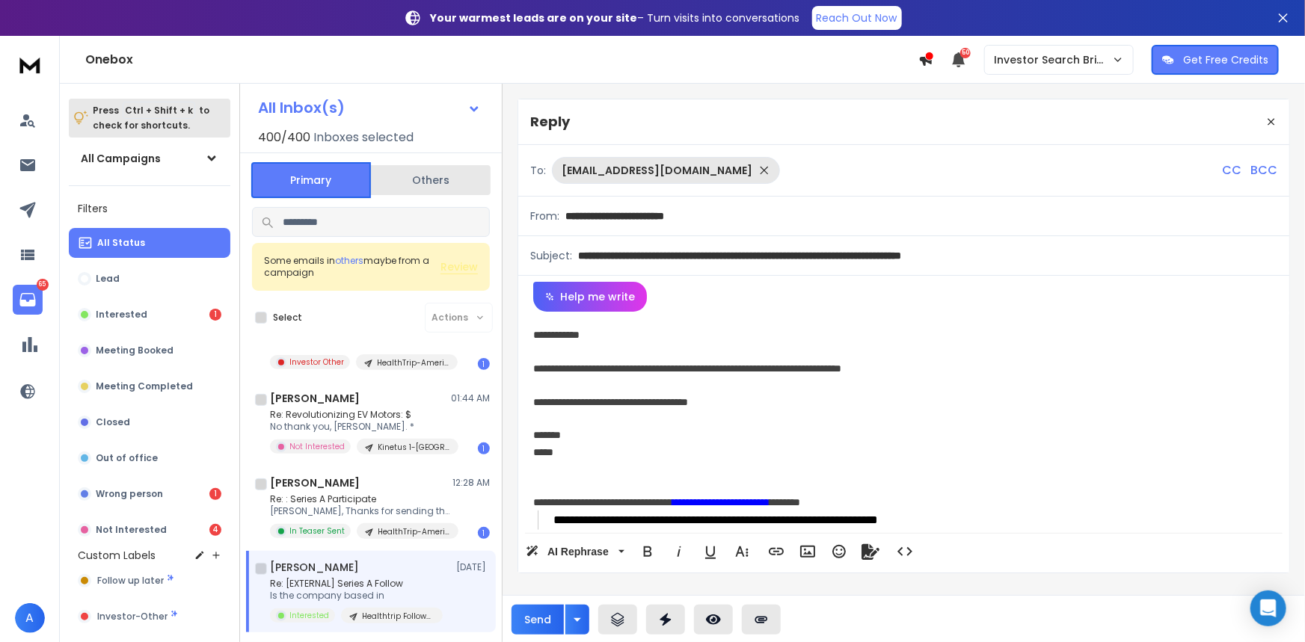
click at [546, 620] on button "Send" at bounding box center [537, 620] width 52 height 30
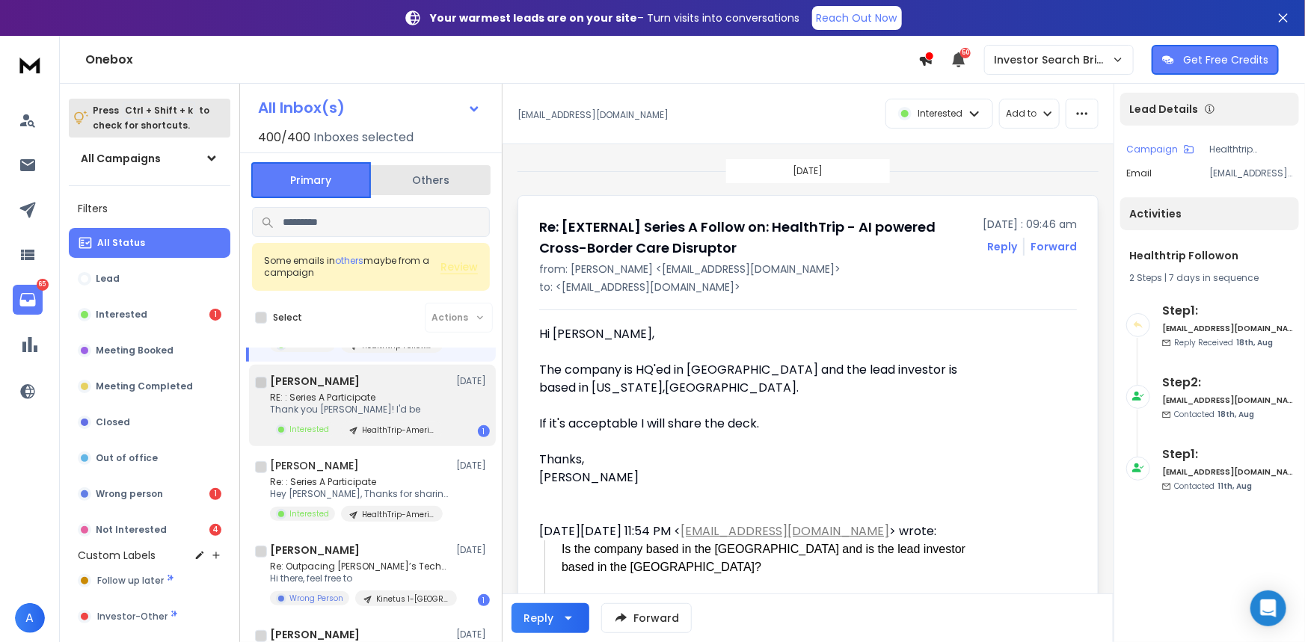
scroll to position [748, 0]
click at [409, 409] on p "Thank you [PERSON_NAME]! I'd be" at bounding box center [356, 408] width 173 height 12
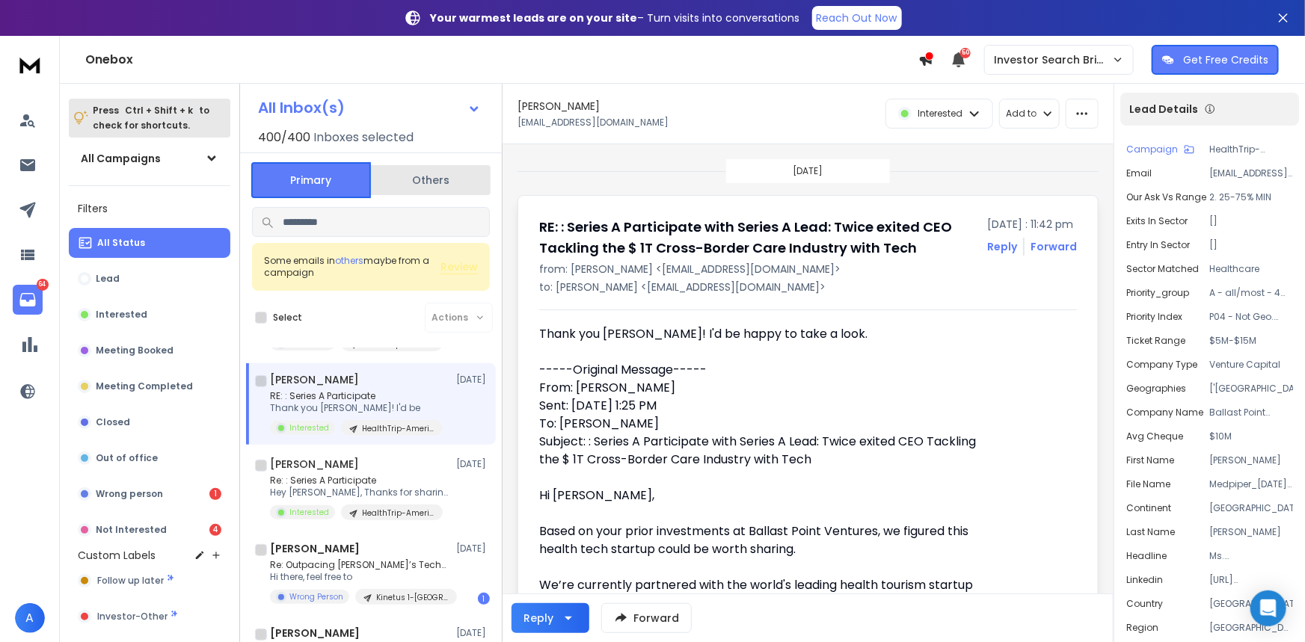
click at [989, 251] on button "Reply" at bounding box center [1002, 246] width 30 height 15
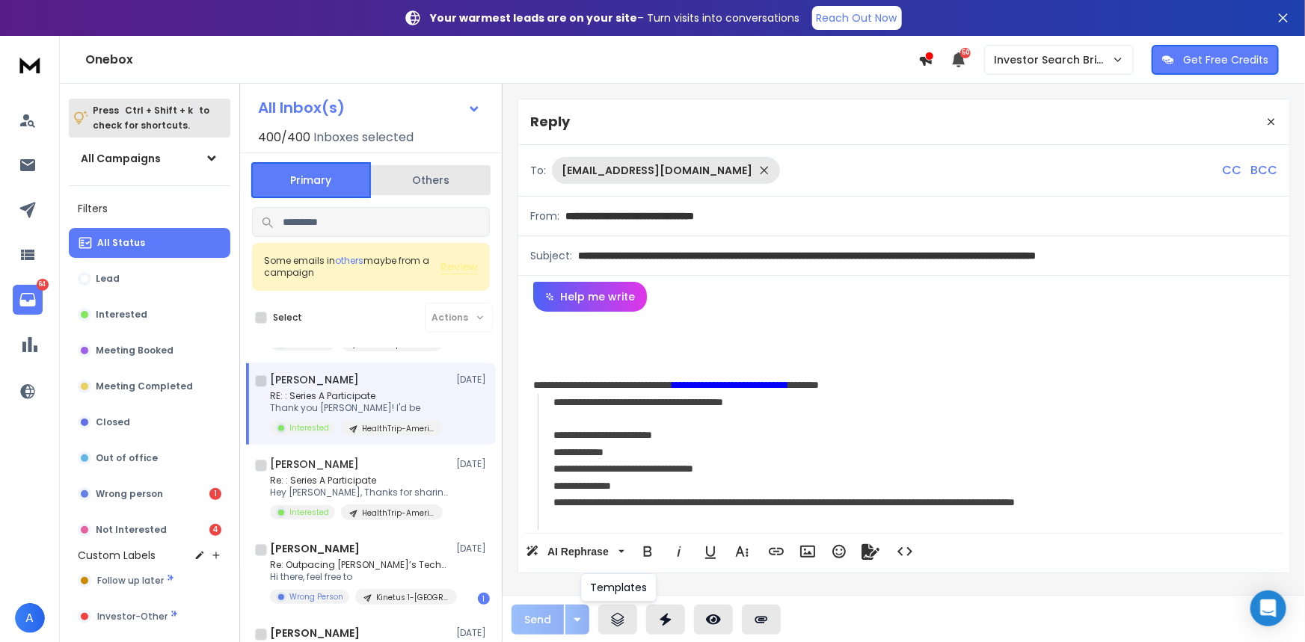
click at [615, 627] on button at bounding box center [617, 620] width 39 height 30
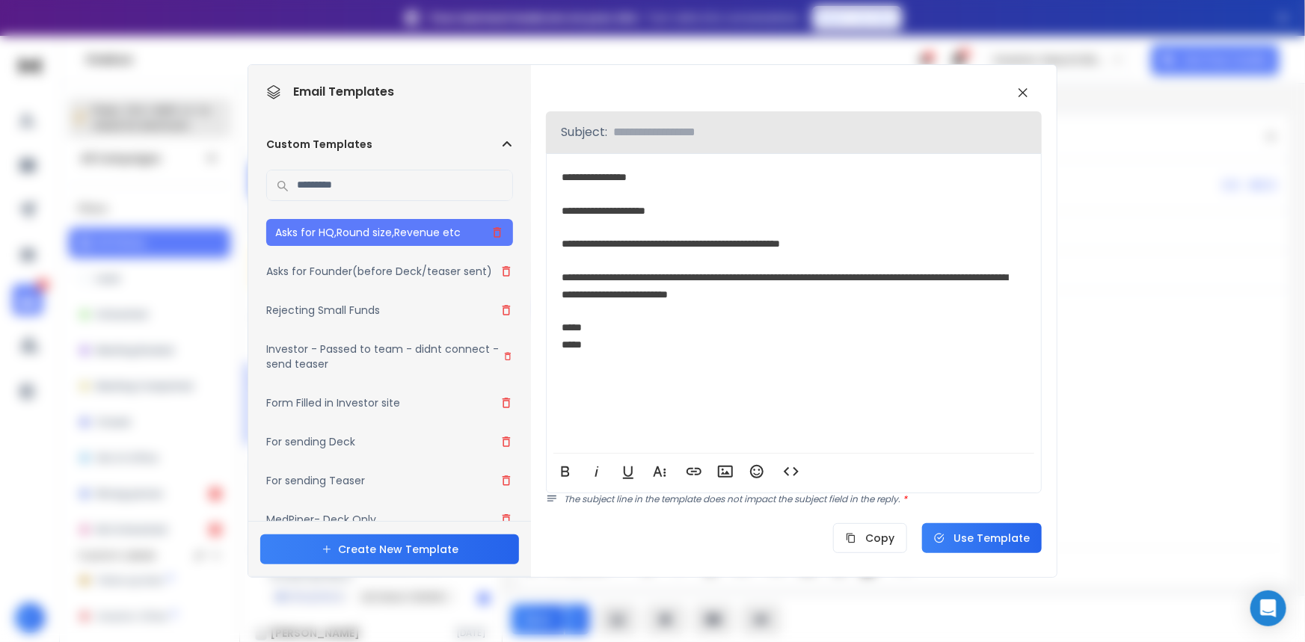
click at [351, 432] on div "For sending Deck" at bounding box center [389, 441] width 247 height 27
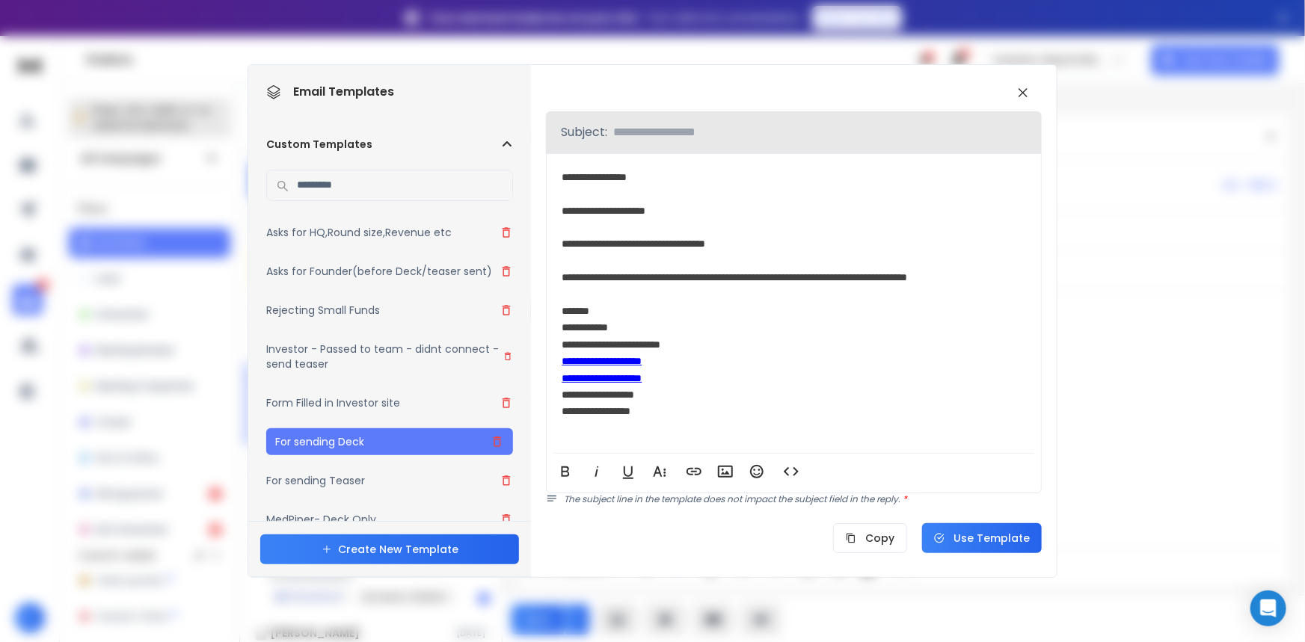
click at [1001, 537] on button "Use Template" at bounding box center [982, 538] width 120 height 30
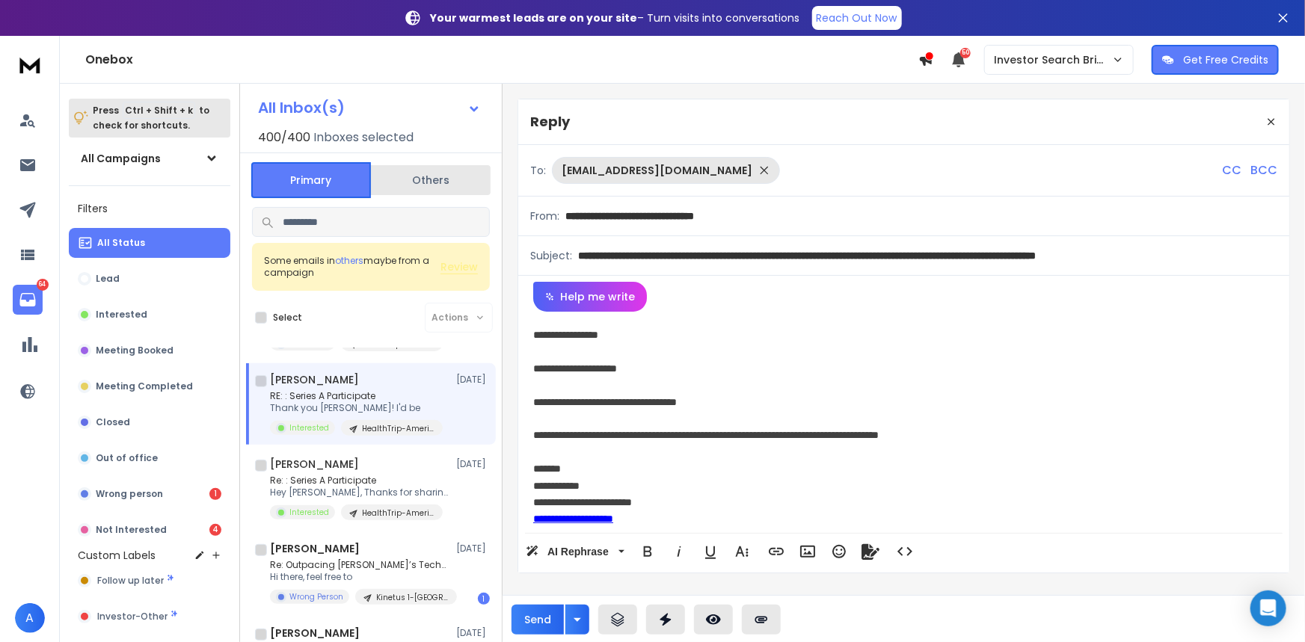
click at [1230, 167] on p "CC" at bounding box center [1231, 171] width 19 height 18
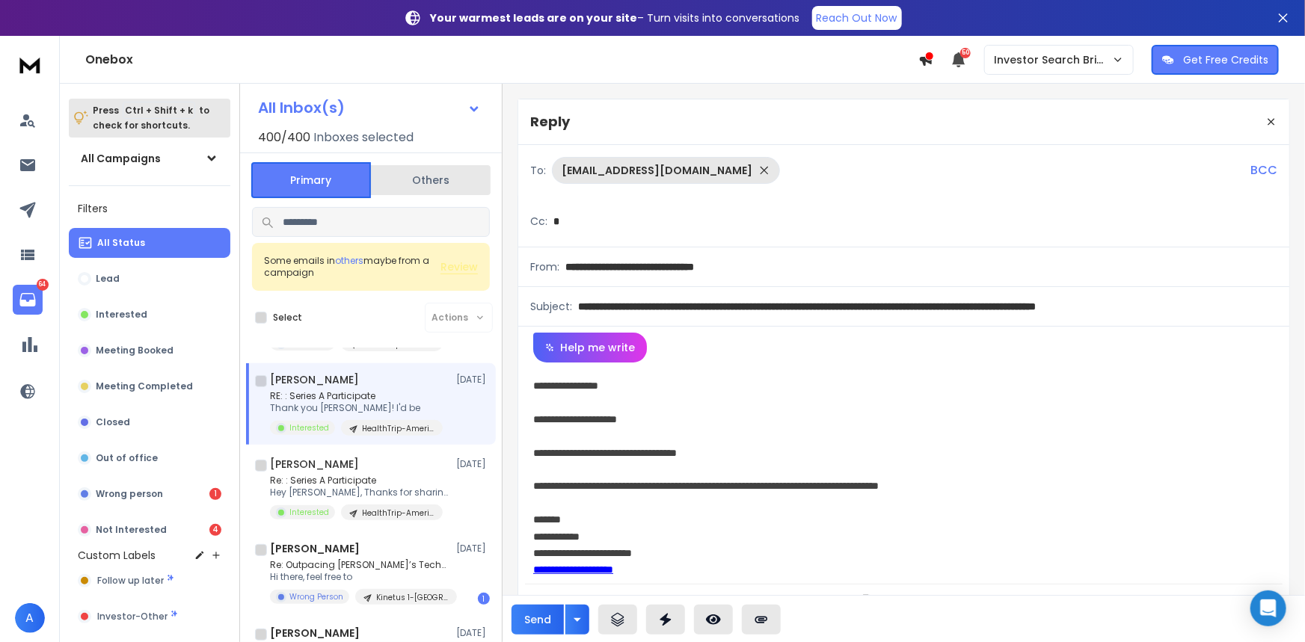
type input "**********"
click at [798, 209] on div at bounding box center [915, 221] width 724 height 27
click at [877, 209] on input at bounding box center [929, 221] width 105 height 27
type input "**********"
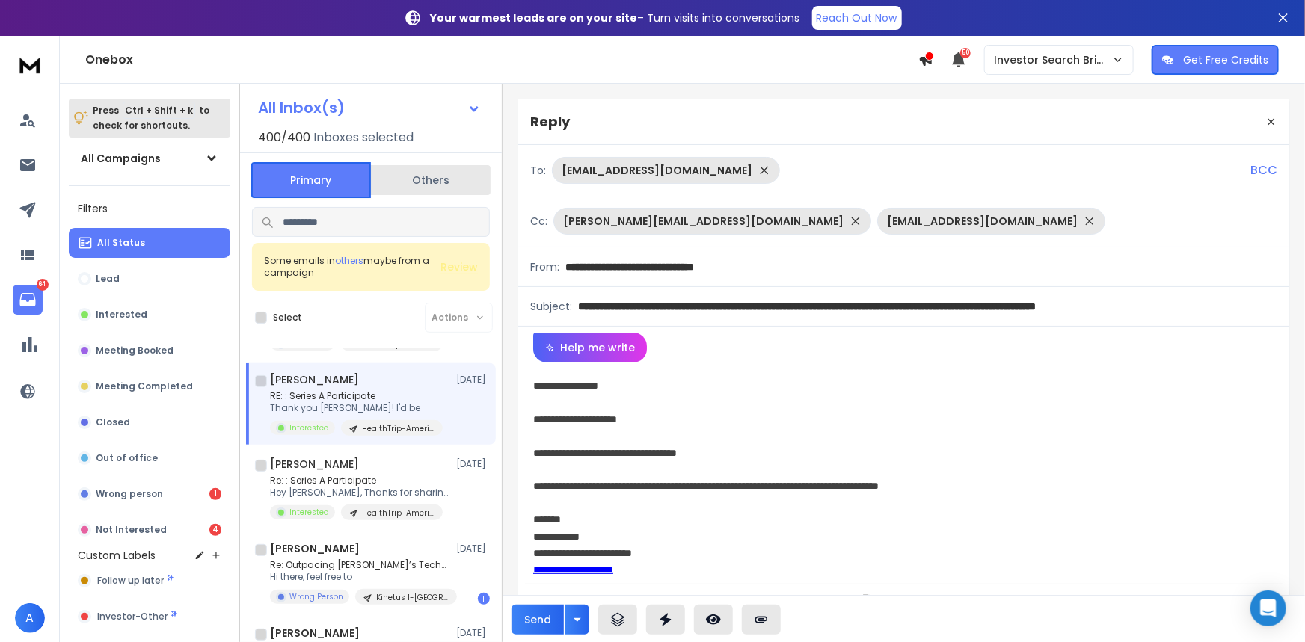
click at [915, 224] on div "[PERSON_NAME][EMAIL_ADDRESS][DOMAIN_NAME] [EMAIL_ADDRESS][DOMAIN_NAME]" at bounding box center [915, 221] width 724 height 27
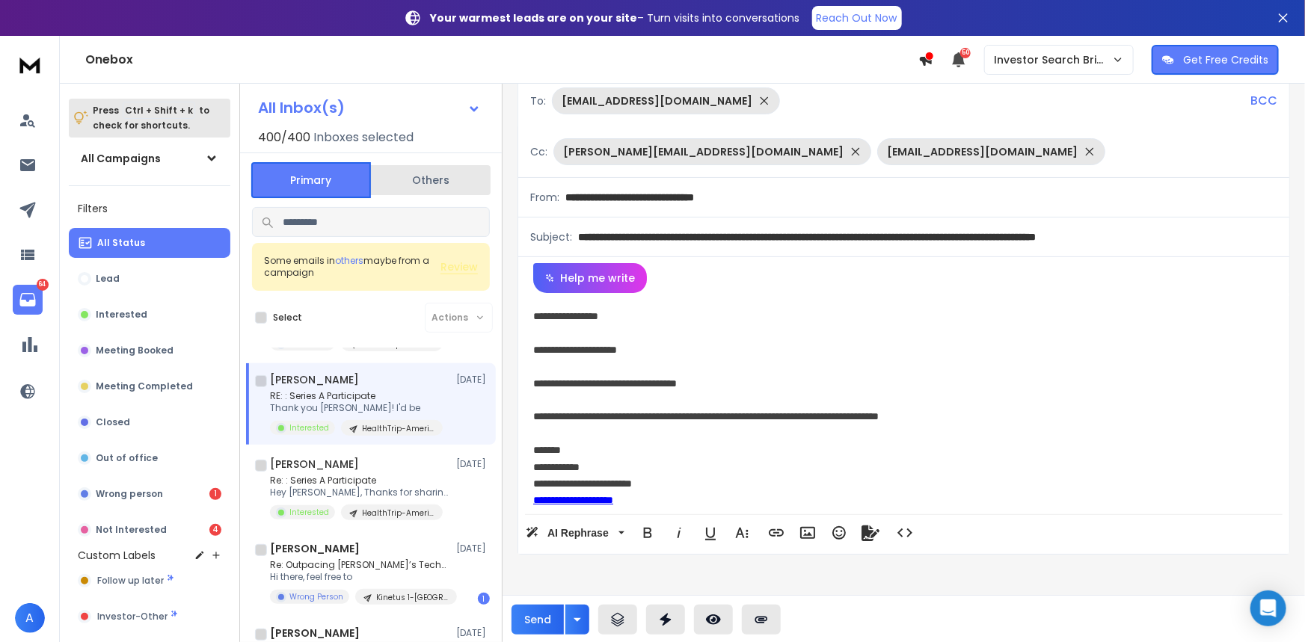
scroll to position [84, 0]
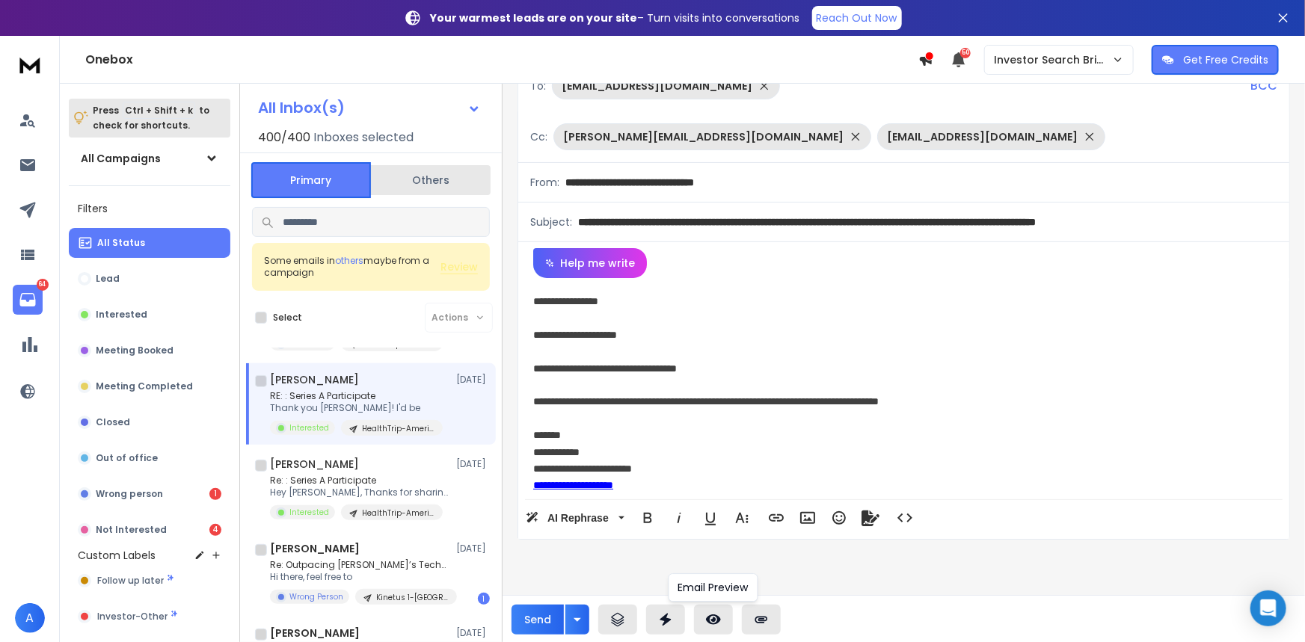
click at [710, 624] on icon at bounding box center [713, 619] width 15 height 15
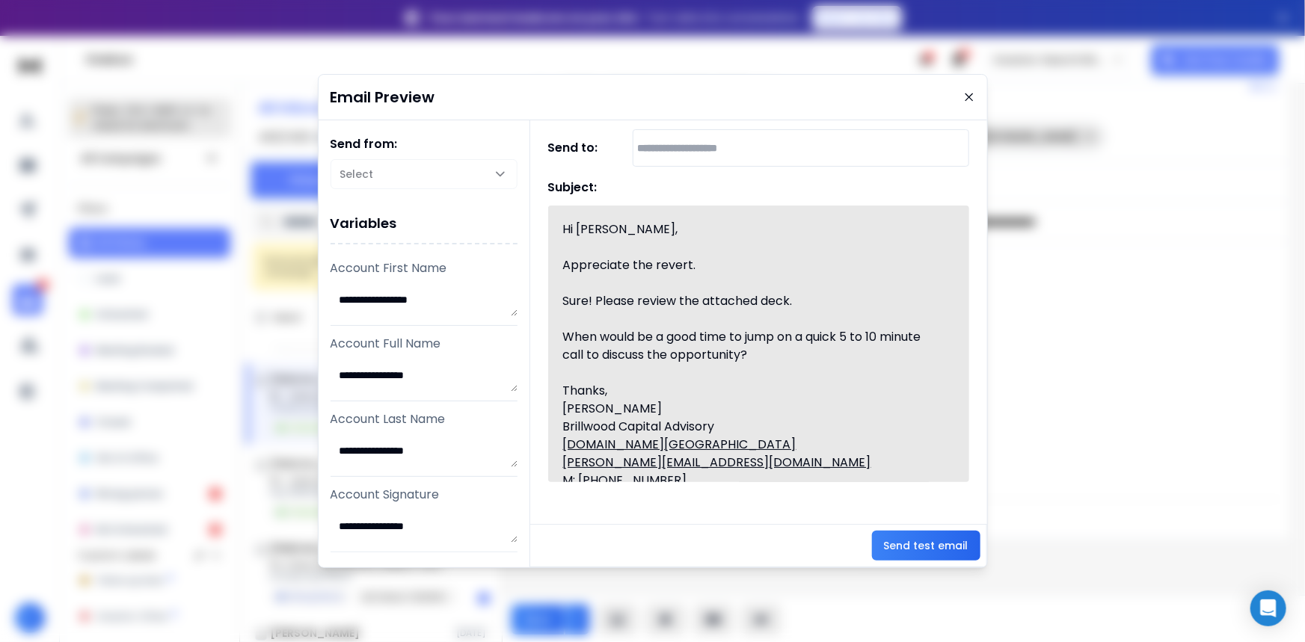
type textarea "*****"
type textarea "*******"
type textarea "*"
type textarea "*****"
click at [968, 95] on icon at bounding box center [969, 97] width 12 height 12
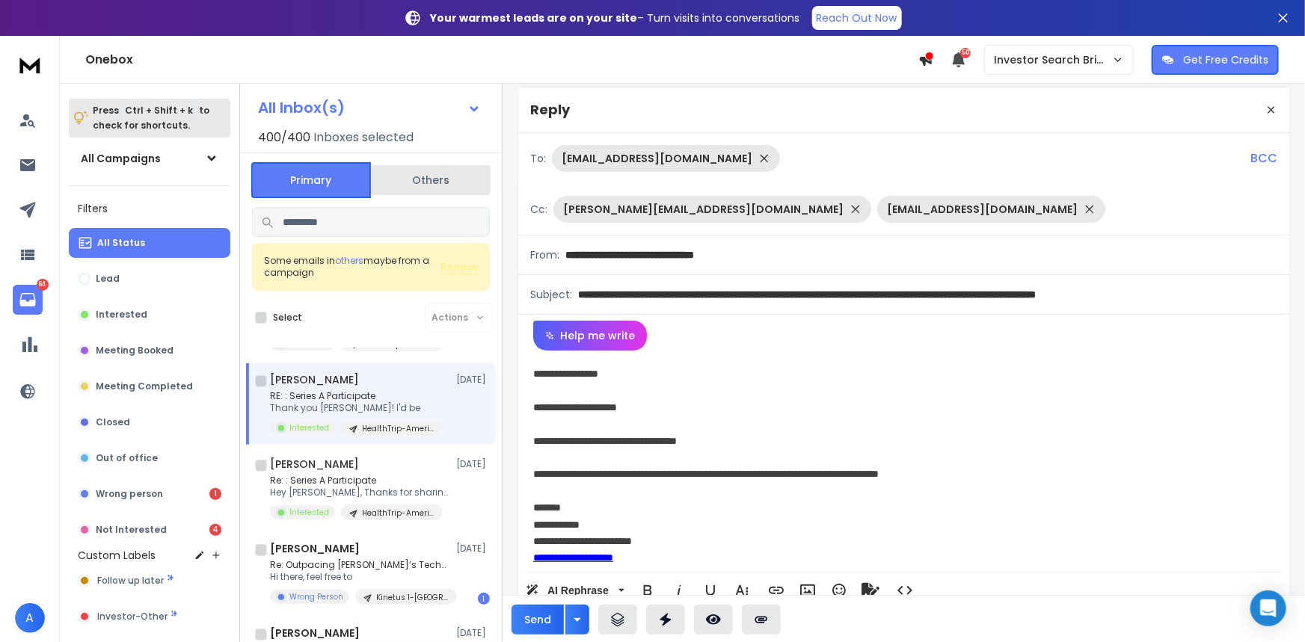
scroll to position [0, 0]
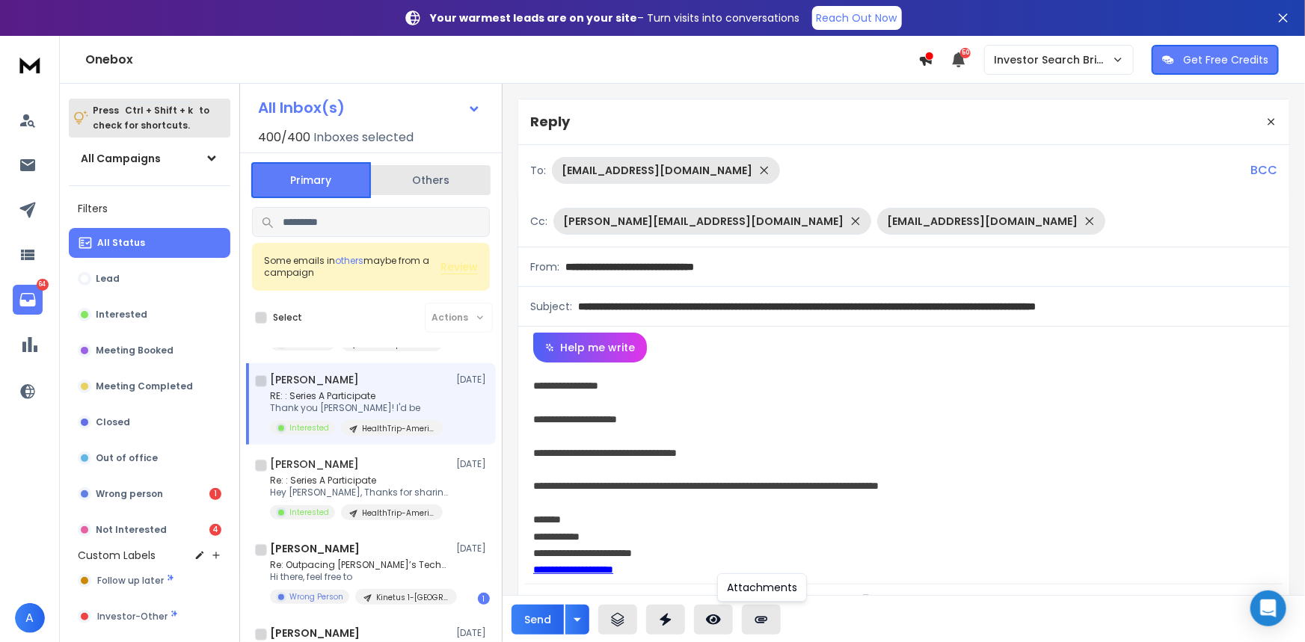
click at [755, 621] on icon at bounding box center [761, 620] width 13 height 7
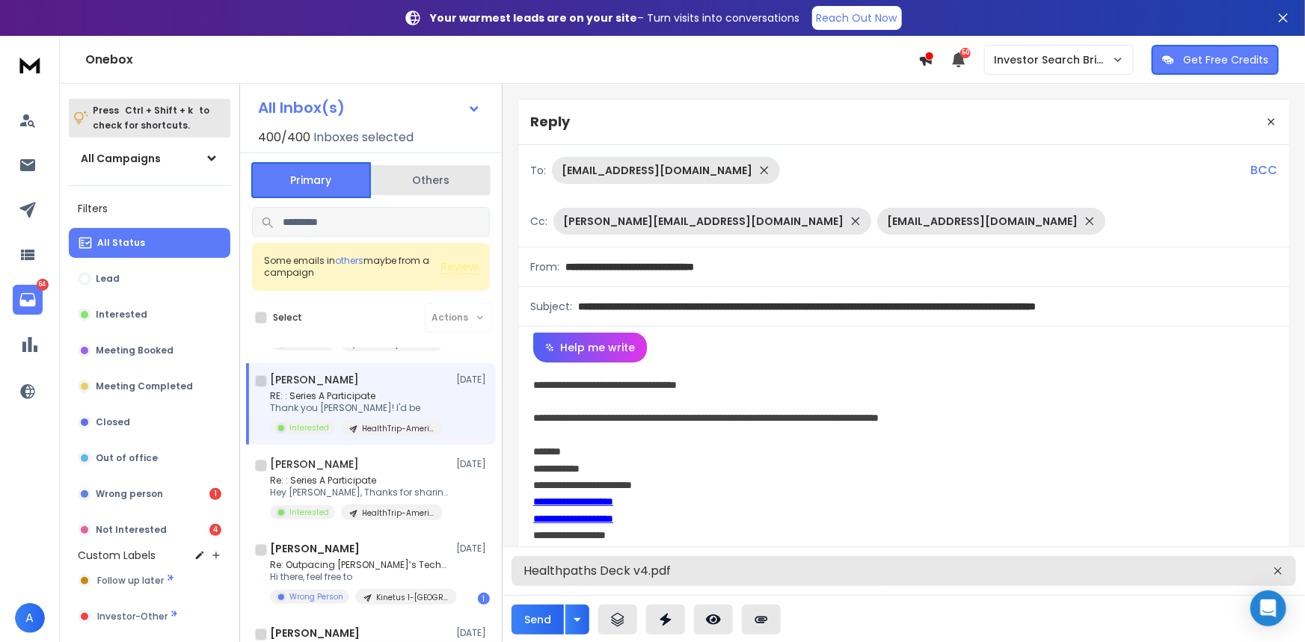
scroll to position [67, 0]
click at [543, 607] on button "Send" at bounding box center [537, 620] width 52 height 30
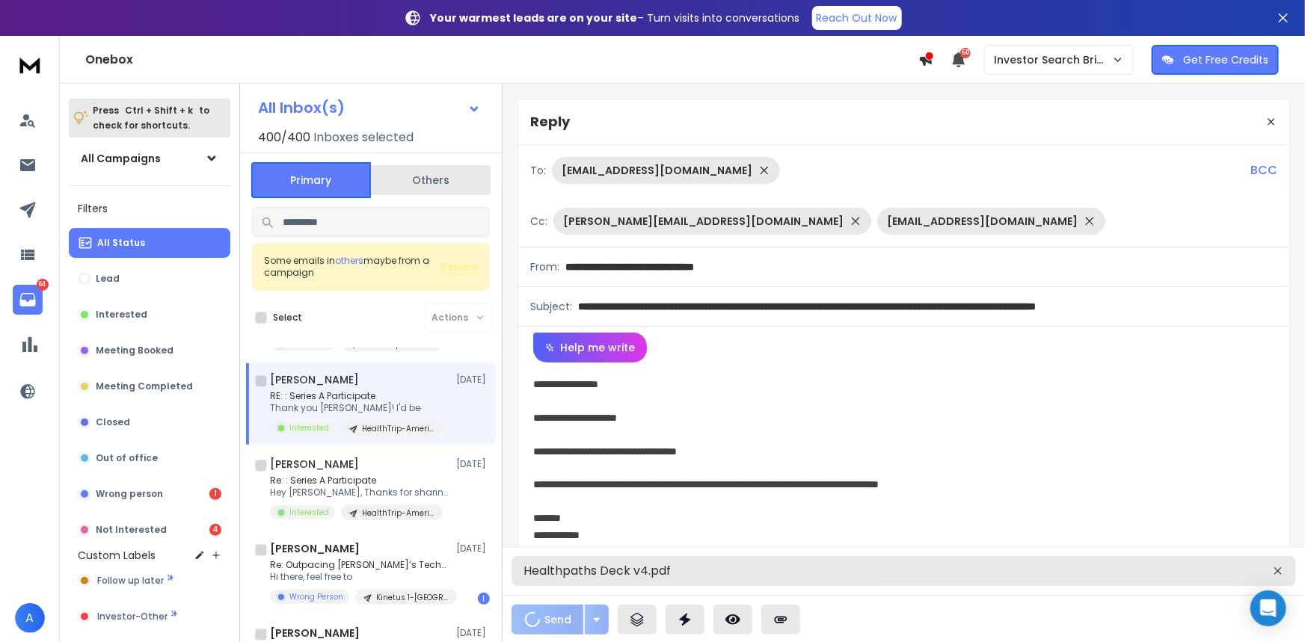
scroll to position [0, 0]
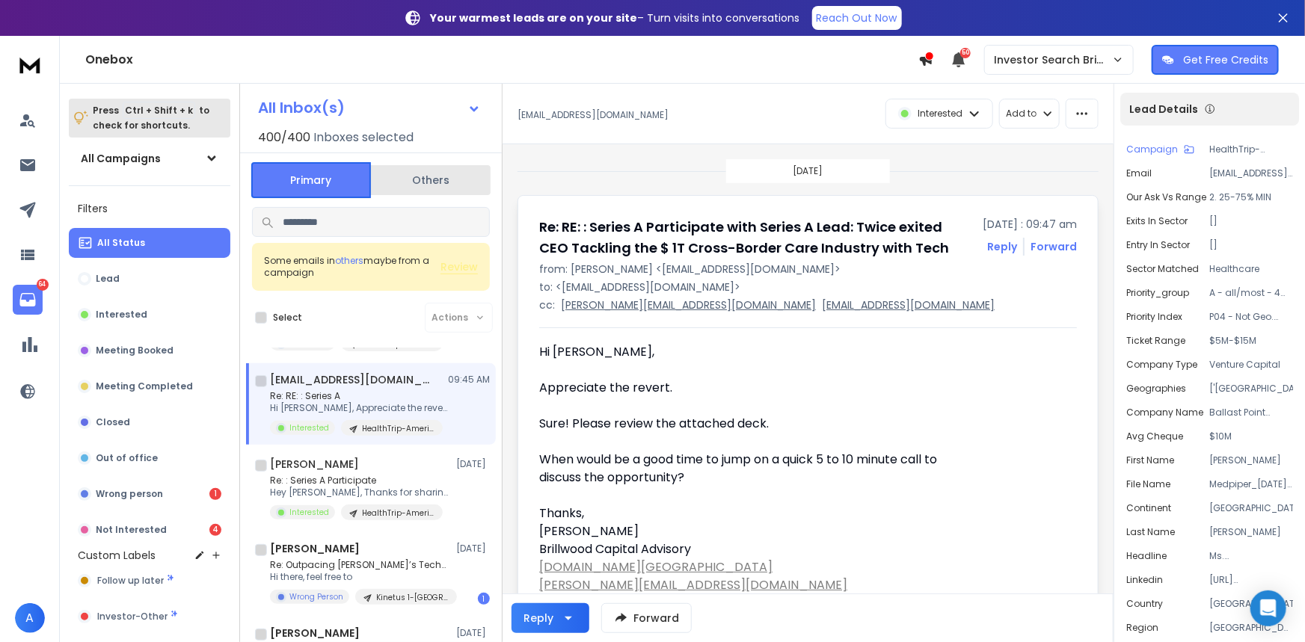
click at [970, 116] on icon at bounding box center [974, 114] width 12 height 12
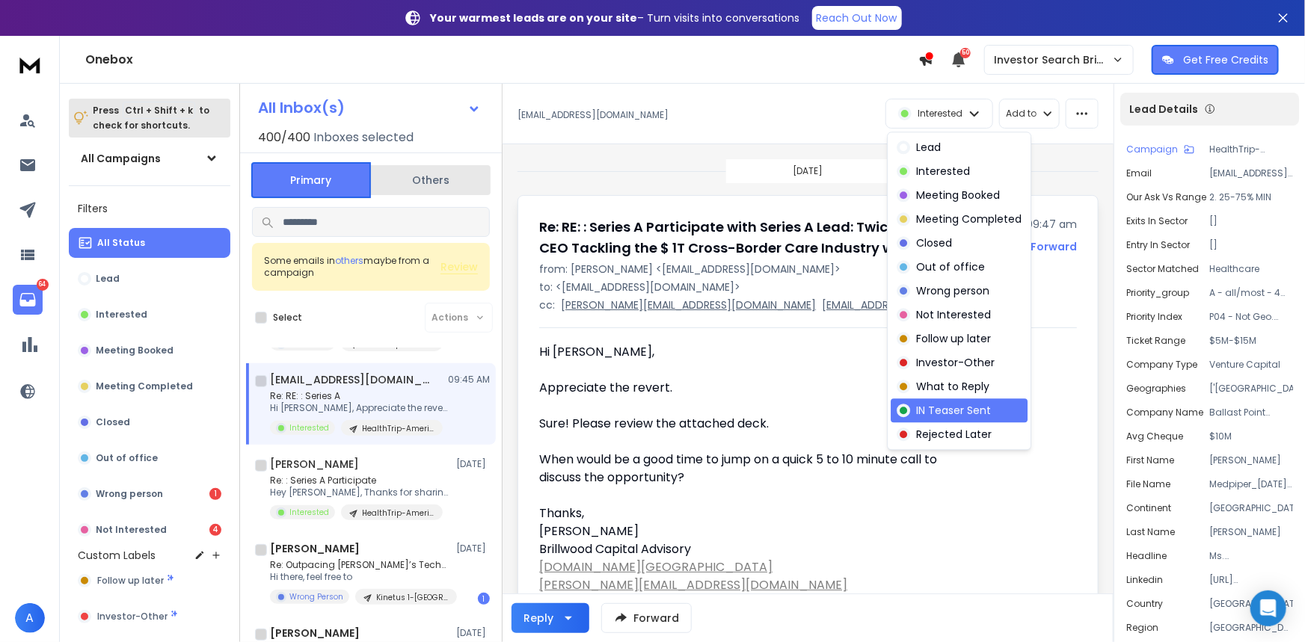
click at [968, 400] on div "IN Teaser Sent" at bounding box center [959, 411] width 137 height 24
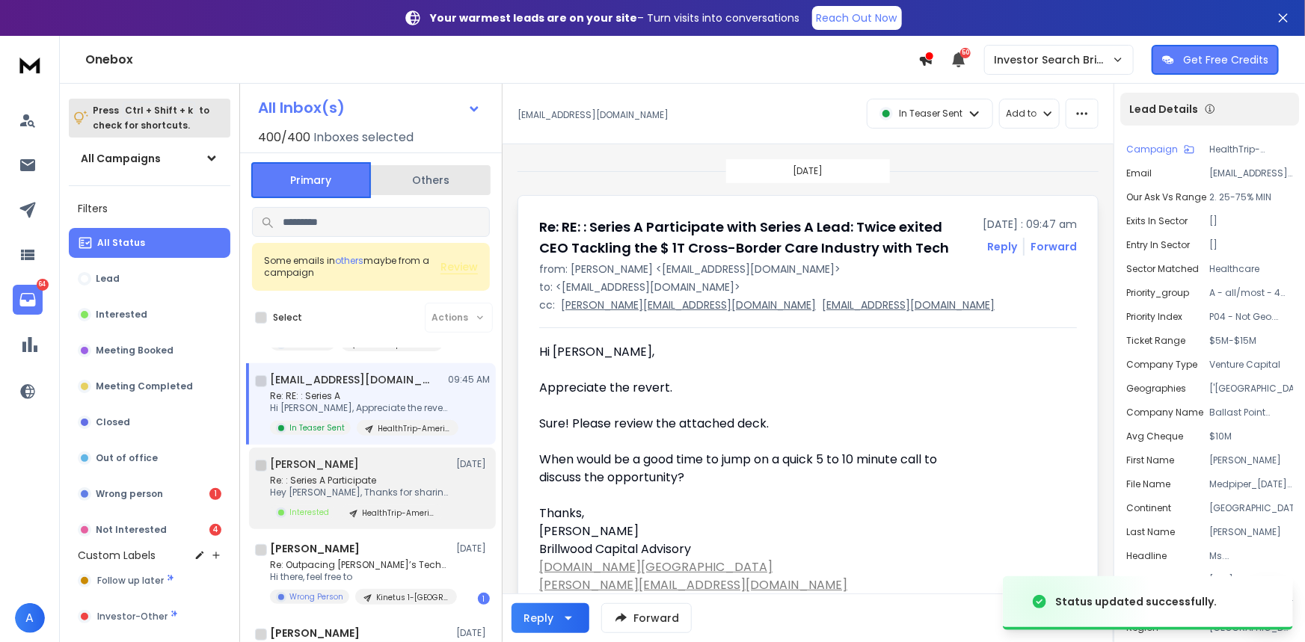
click at [410, 489] on p "Hey [PERSON_NAME], Thanks for sharing," at bounding box center [359, 493] width 179 height 12
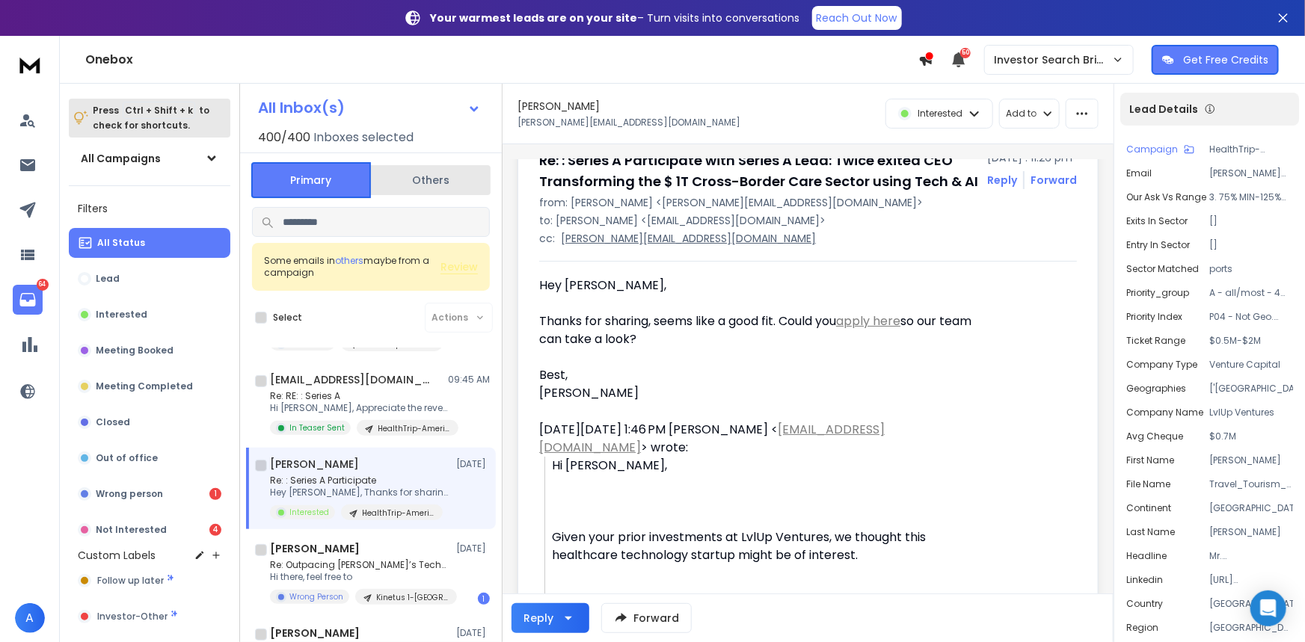
scroll to position [67, 0]
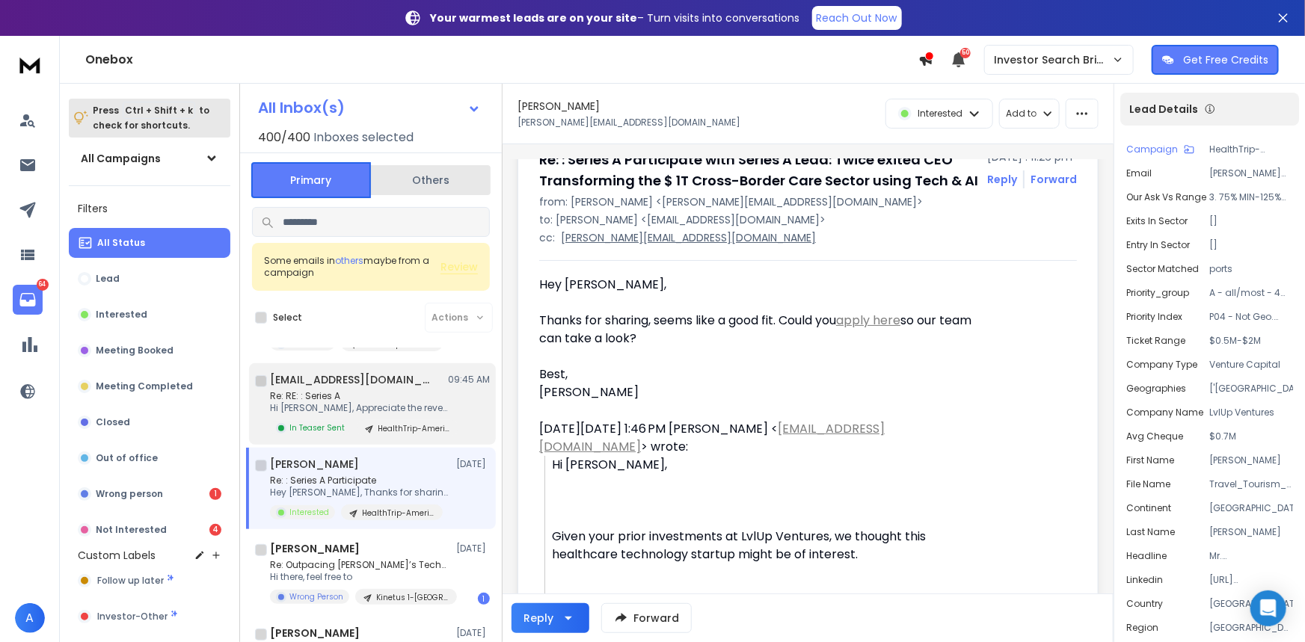
click at [387, 393] on p "Re: RE: : Series A" at bounding box center [359, 396] width 179 height 12
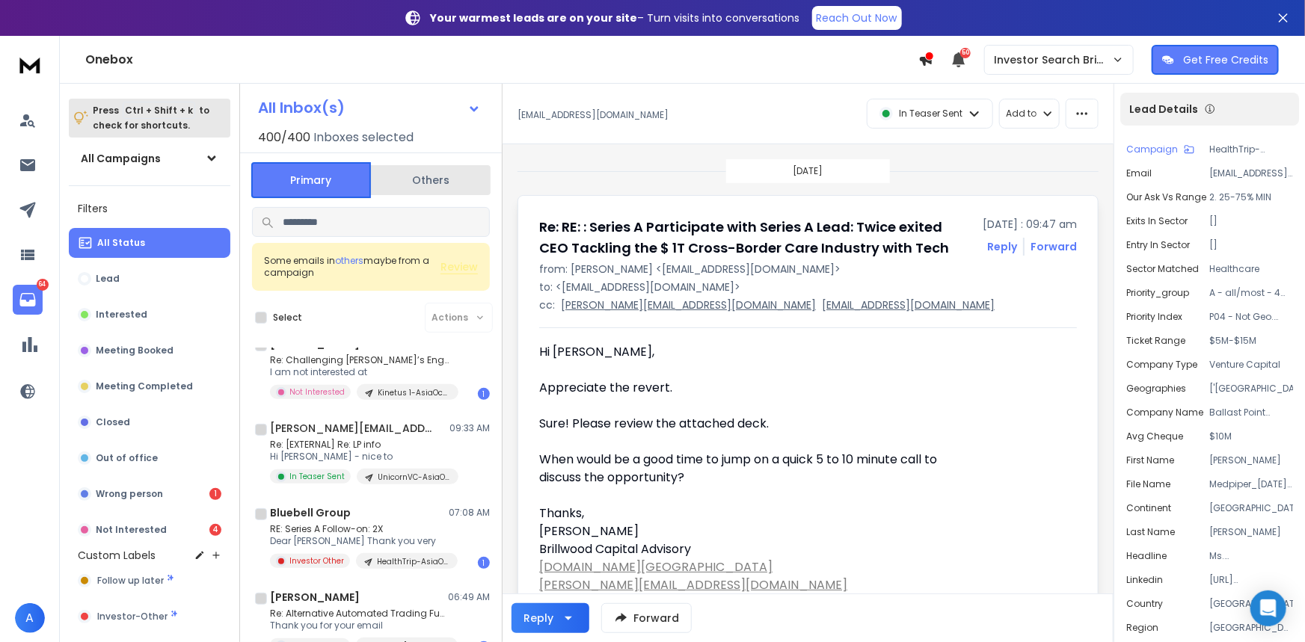
scroll to position [0, 0]
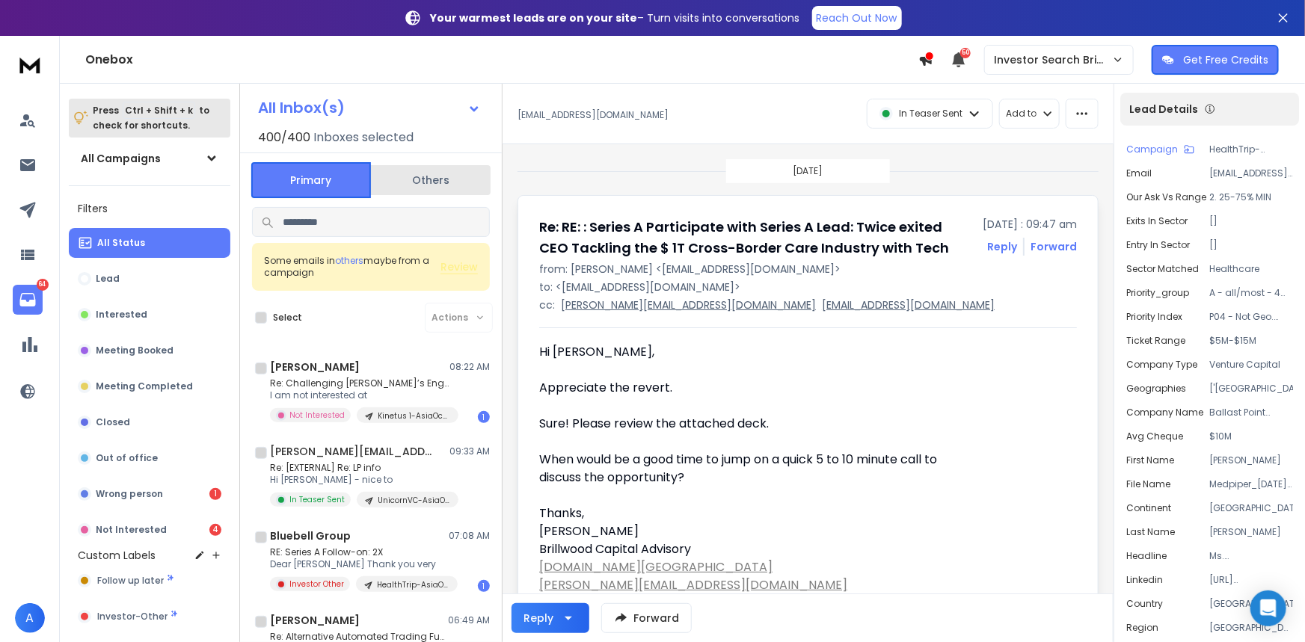
click at [162, 513] on div "All Status Lead Interested Meeting Booked Meeting Completed Closed Out of offic…" at bounding box center [150, 386] width 162 height 317
click at [155, 523] on button "Not Interested 4" at bounding box center [150, 530] width 162 height 30
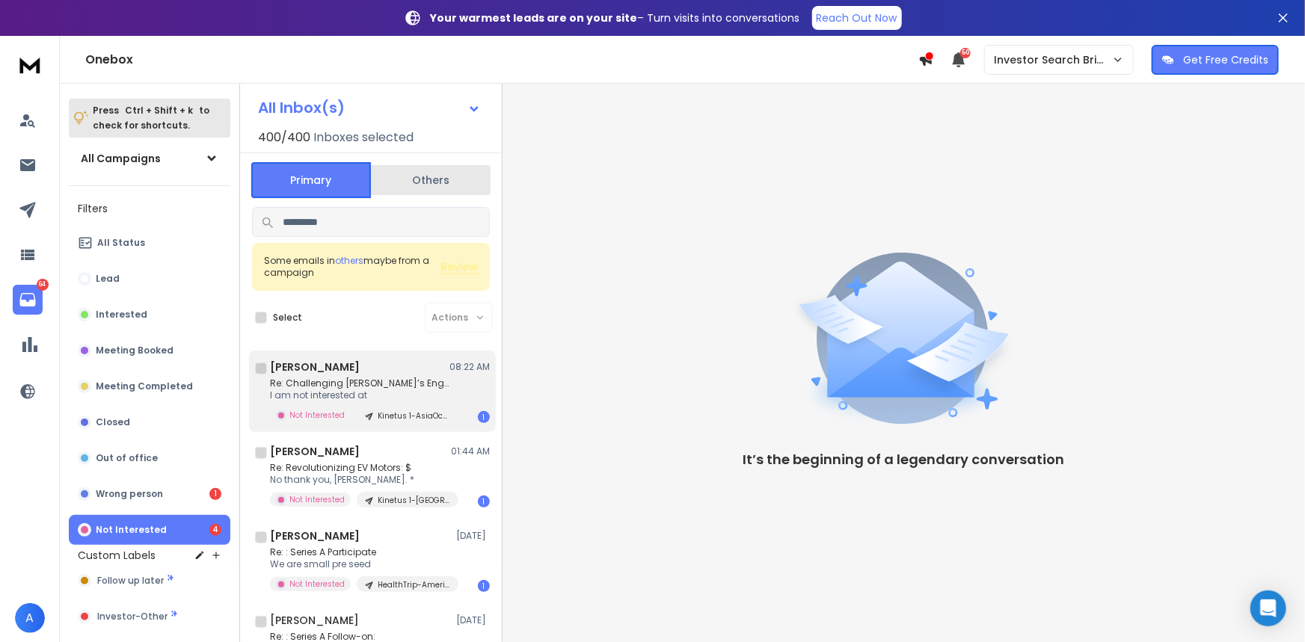
click at [437, 398] on p "I am not interested at" at bounding box center [359, 396] width 179 height 12
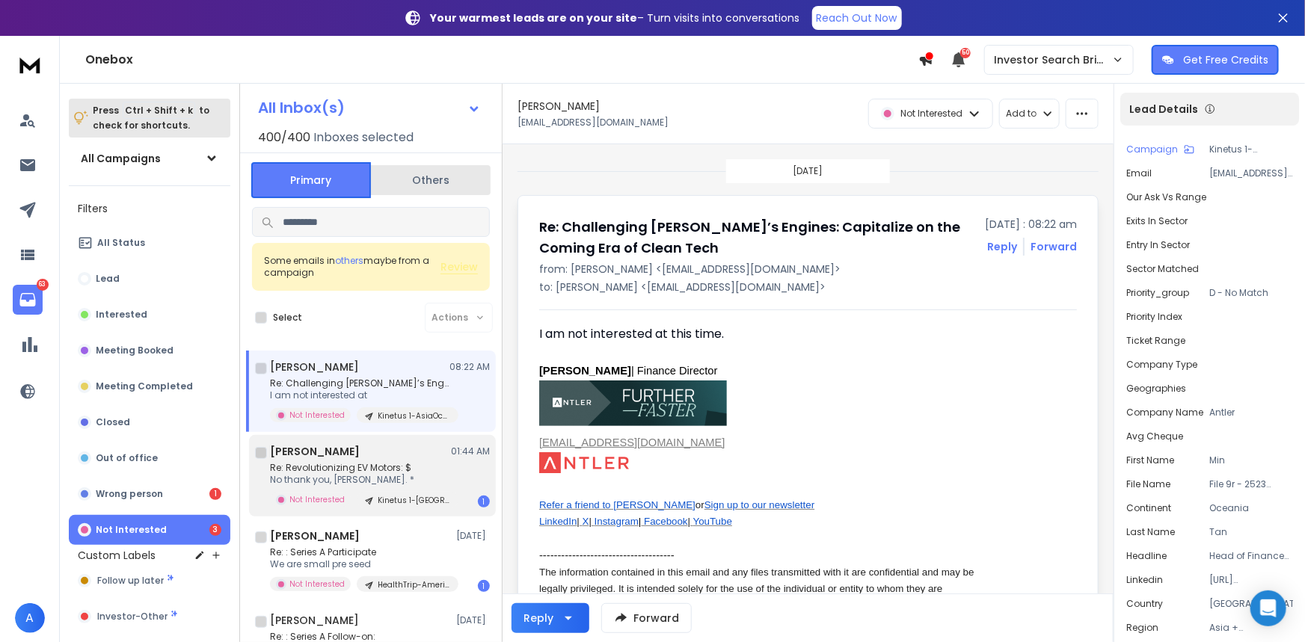
click at [416, 468] on p "Re: Revolutionizing EV Motors: $" at bounding box center [359, 468] width 179 height 12
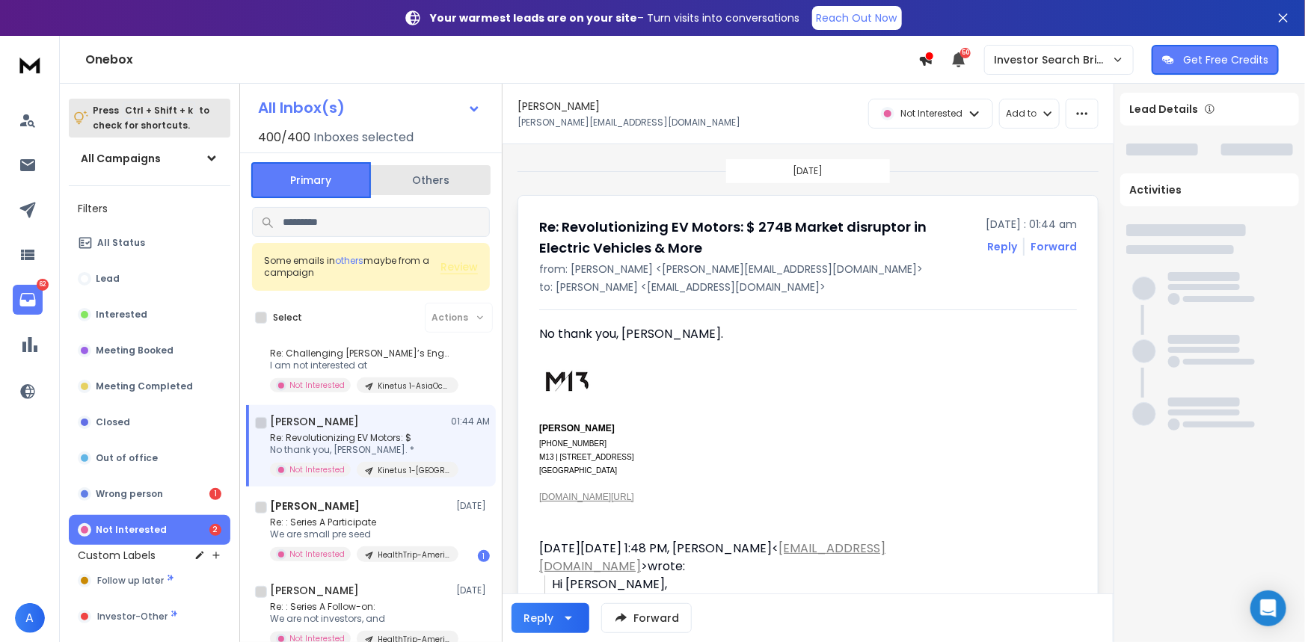
scroll to position [67, 0]
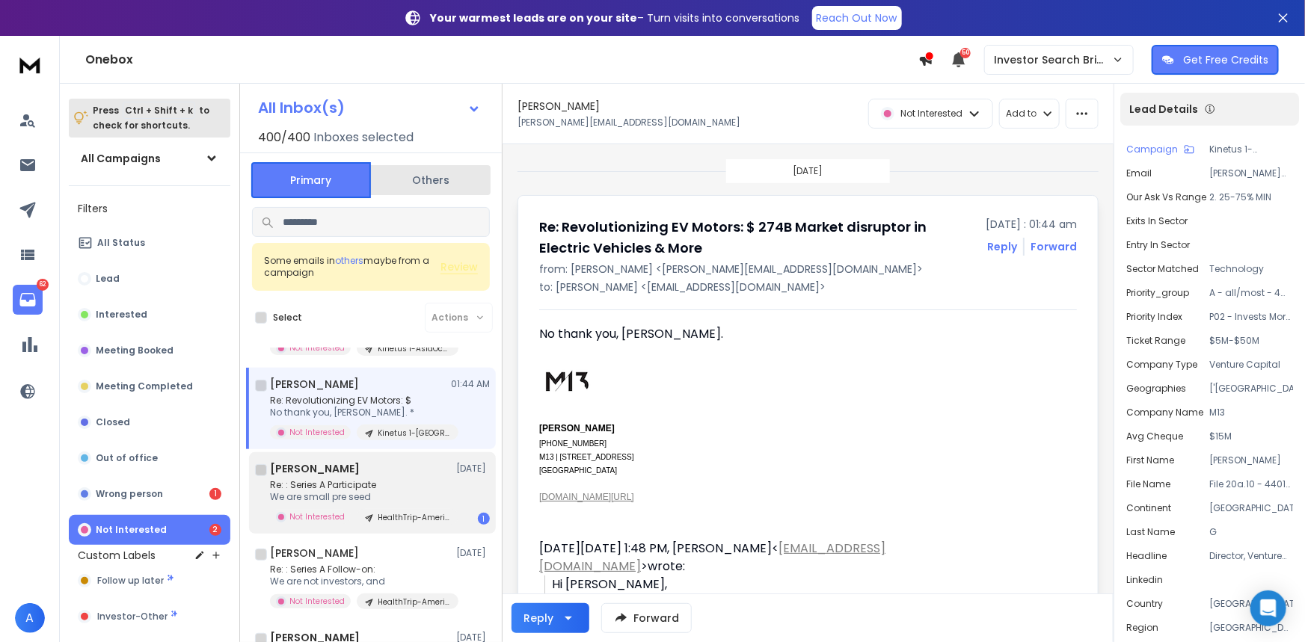
click at [405, 475] on div "[PERSON_NAME] [DATE]" at bounding box center [380, 468] width 220 height 15
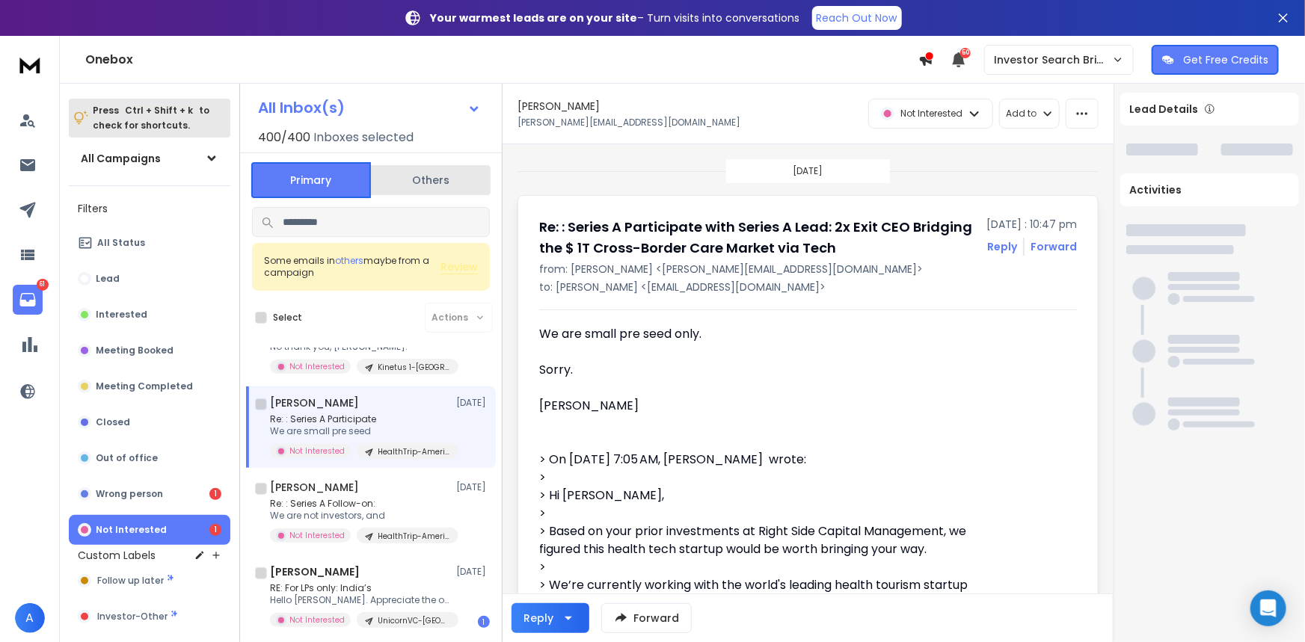
scroll to position [135, 0]
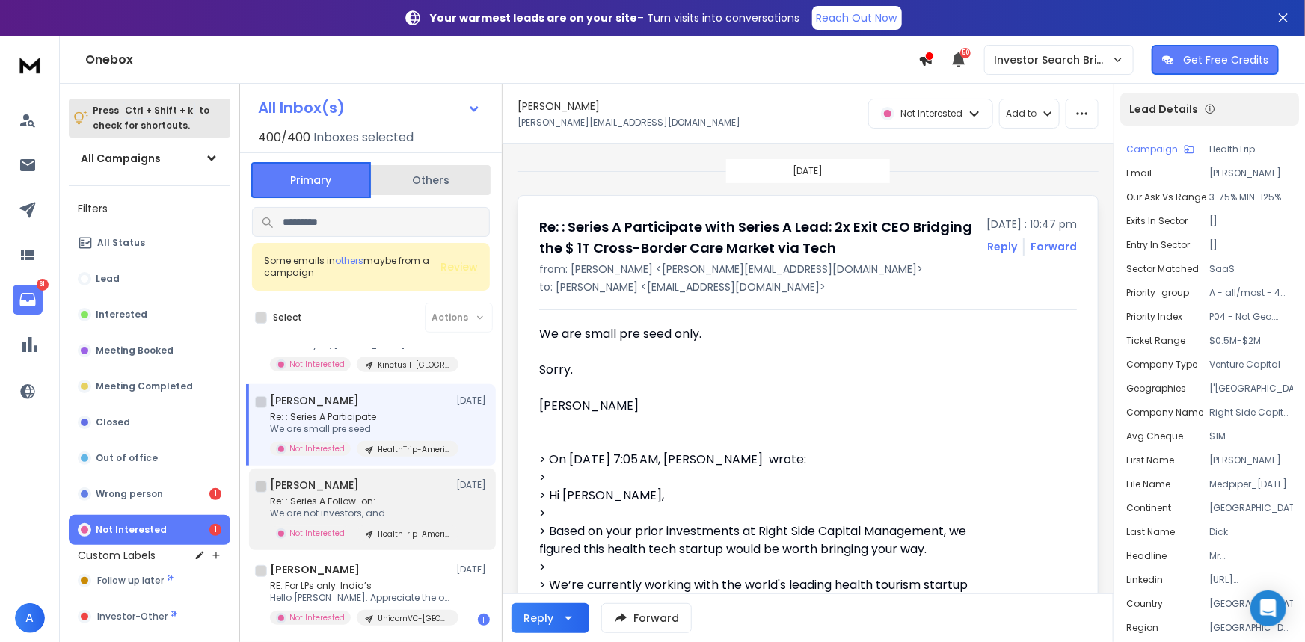
click at [398, 479] on div "[PERSON_NAME] [DATE]" at bounding box center [380, 485] width 220 height 15
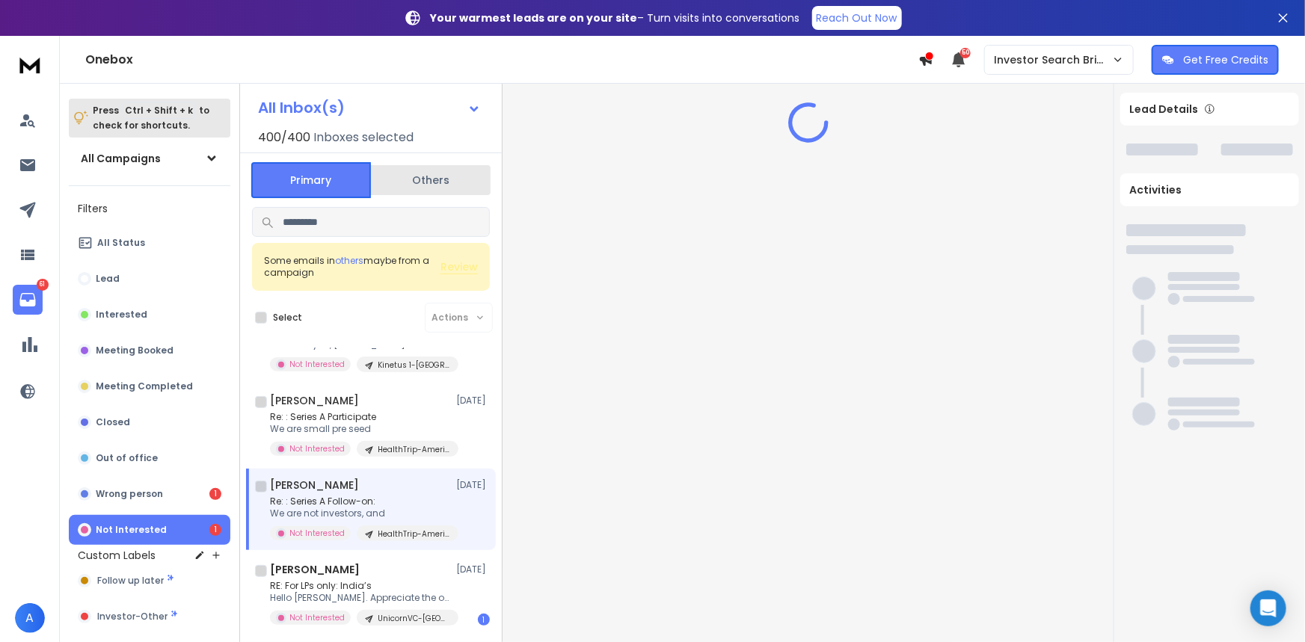
scroll to position [203, 0]
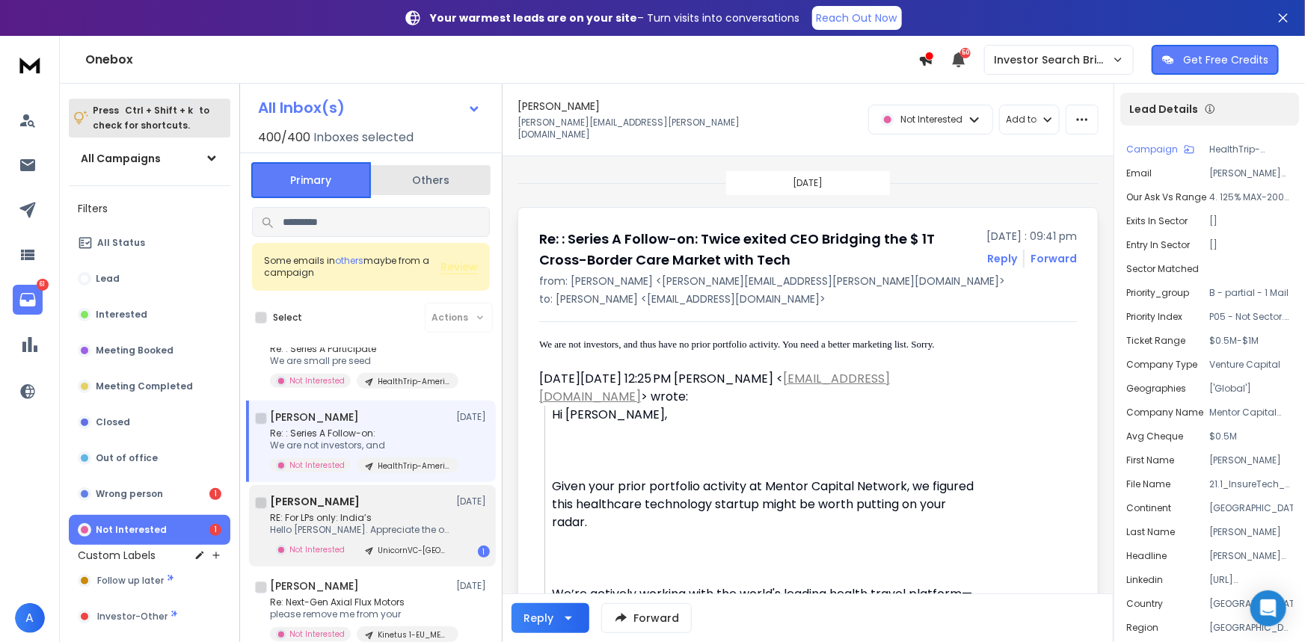
click at [396, 509] on div "[PERSON_NAME] [DATE] RE: For LPs only: India’s Hello [PERSON_NAME]. Appreciate …" at bounding box center [380, 526] width 220 height 64
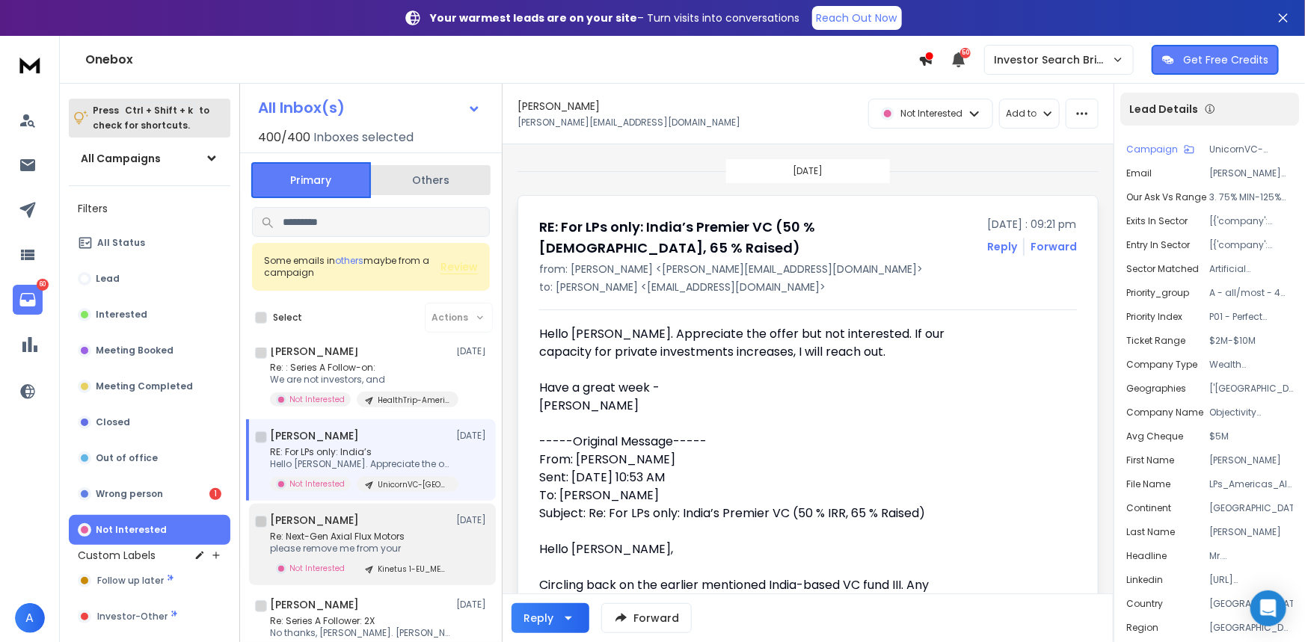
scroll to position [271, 0]
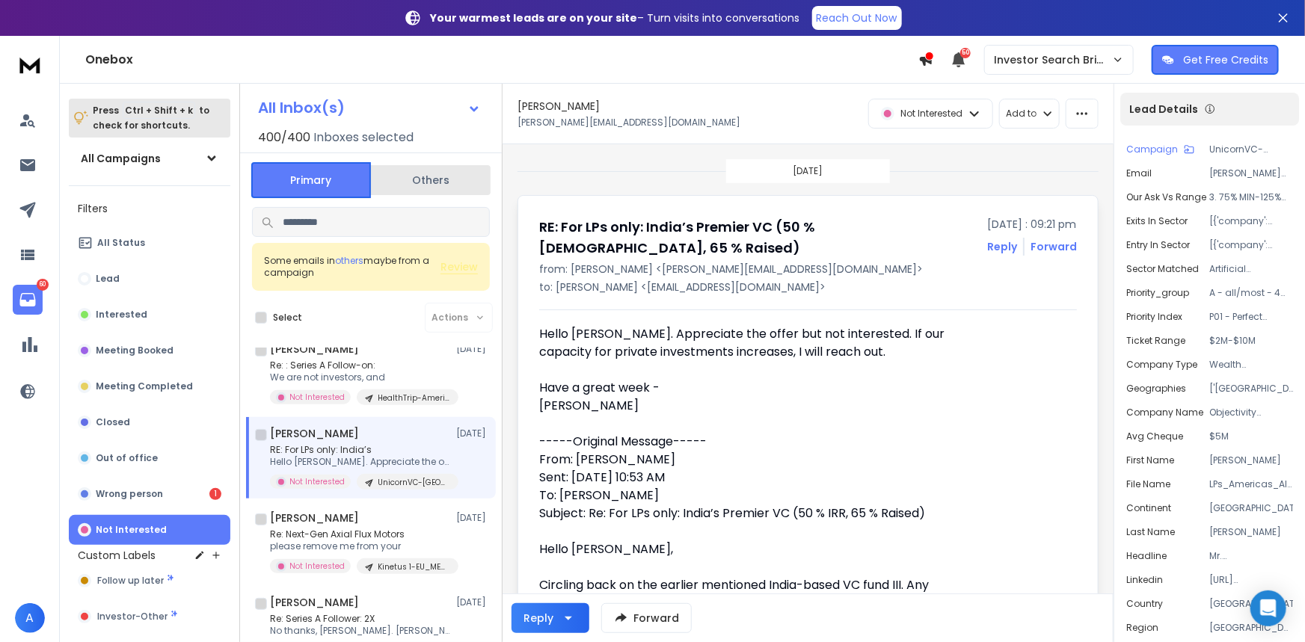
click at [934, 120] on div "Not Interested" at bounding box center [930, 113] width 123 height 28
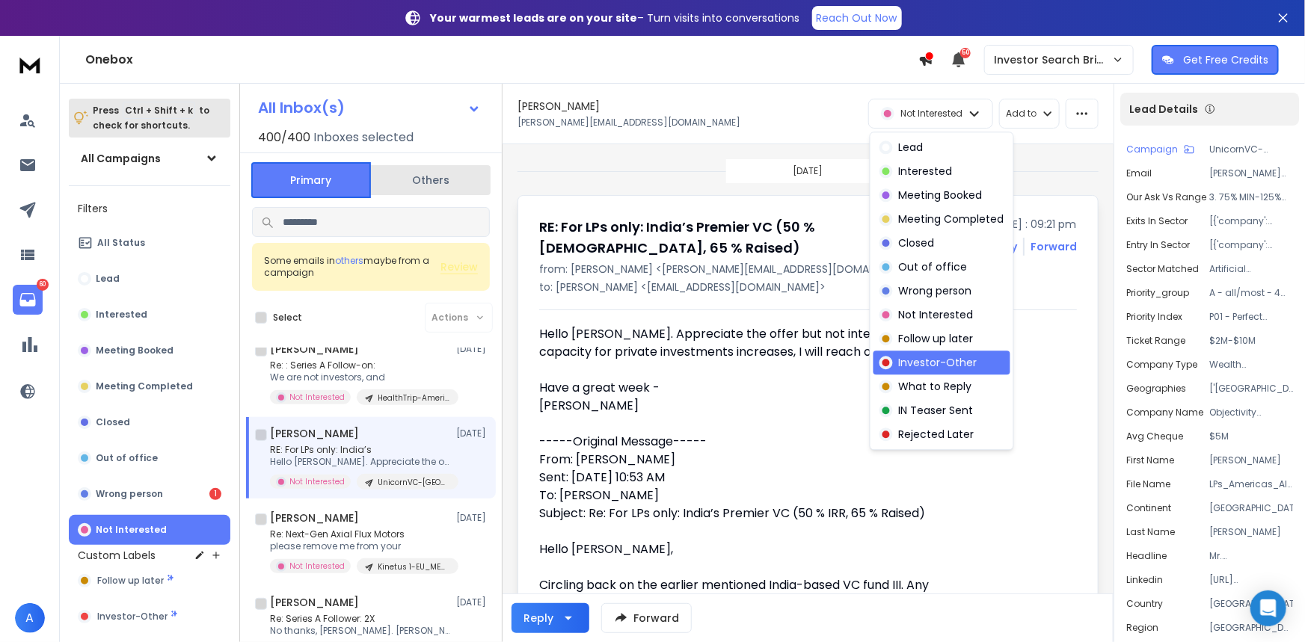
click at [925, 357] on p "Investor-Other" at bounding box center [938, 362] width 79 height 15
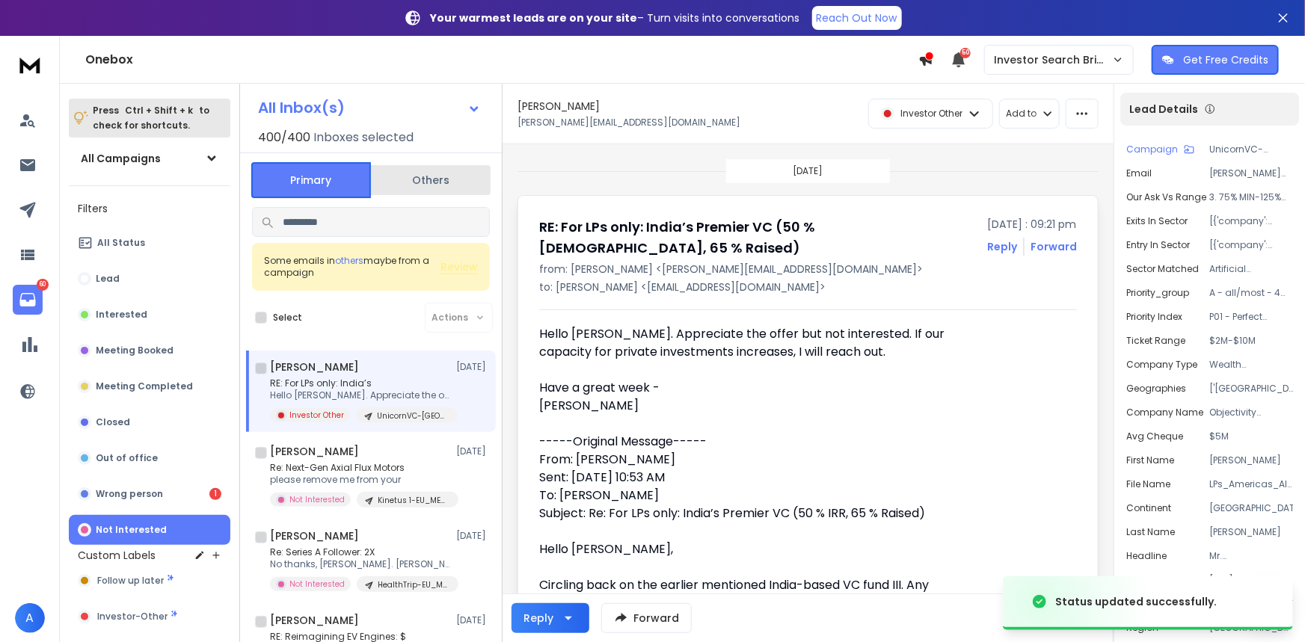
scroll to position [339, 0]
click at [377, 477] on p "please remove me from your" at bounding box center [359, 479] width 179 height 12
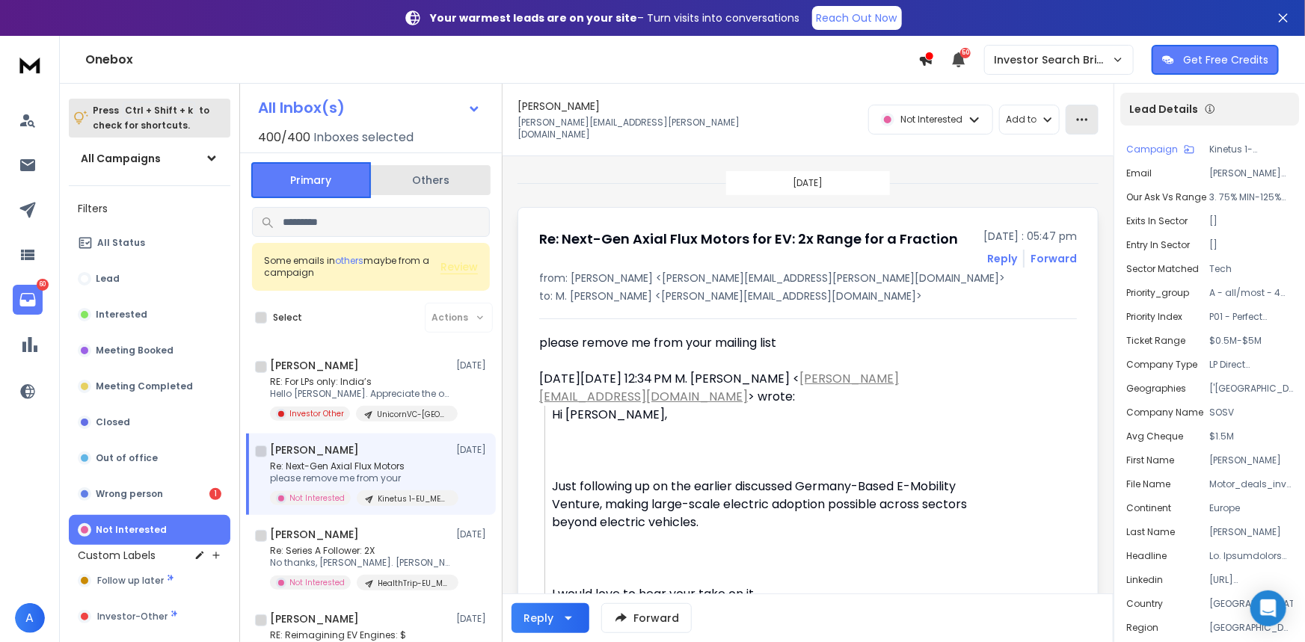
click at [1084, 120] on icon "button" at bounding box center [1081, 119] width 13 height 13
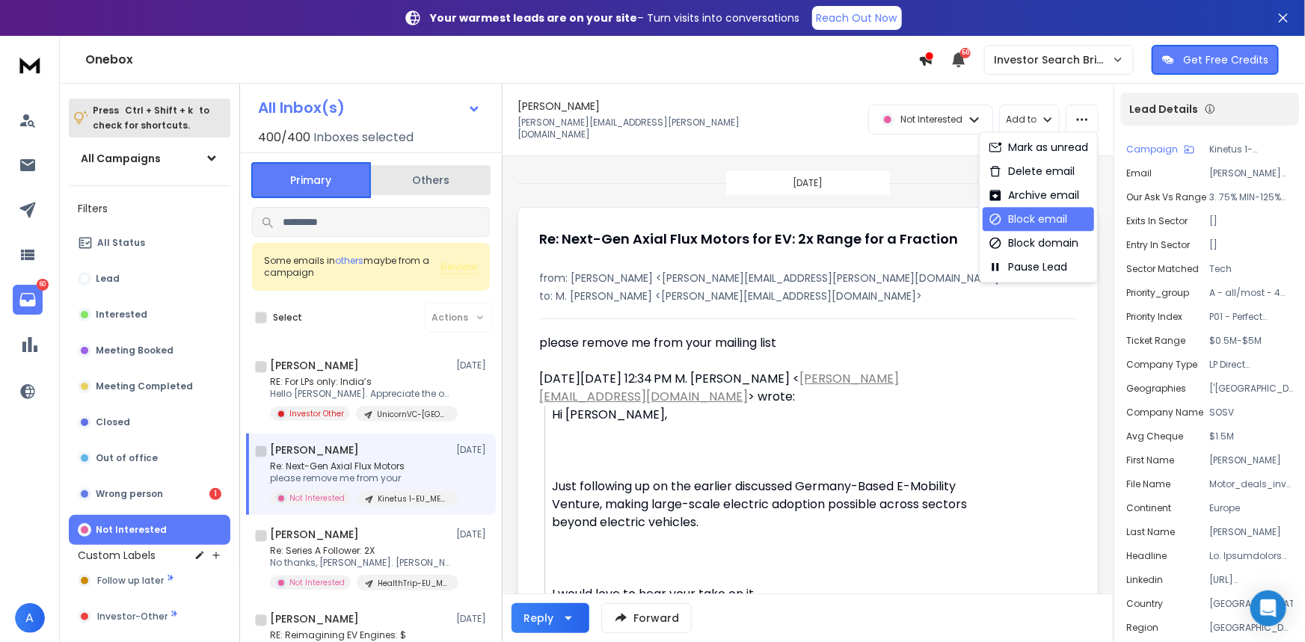
click at [1052, 230] on div "Block email" at bounding box center [1038, 219] width 111 height 24
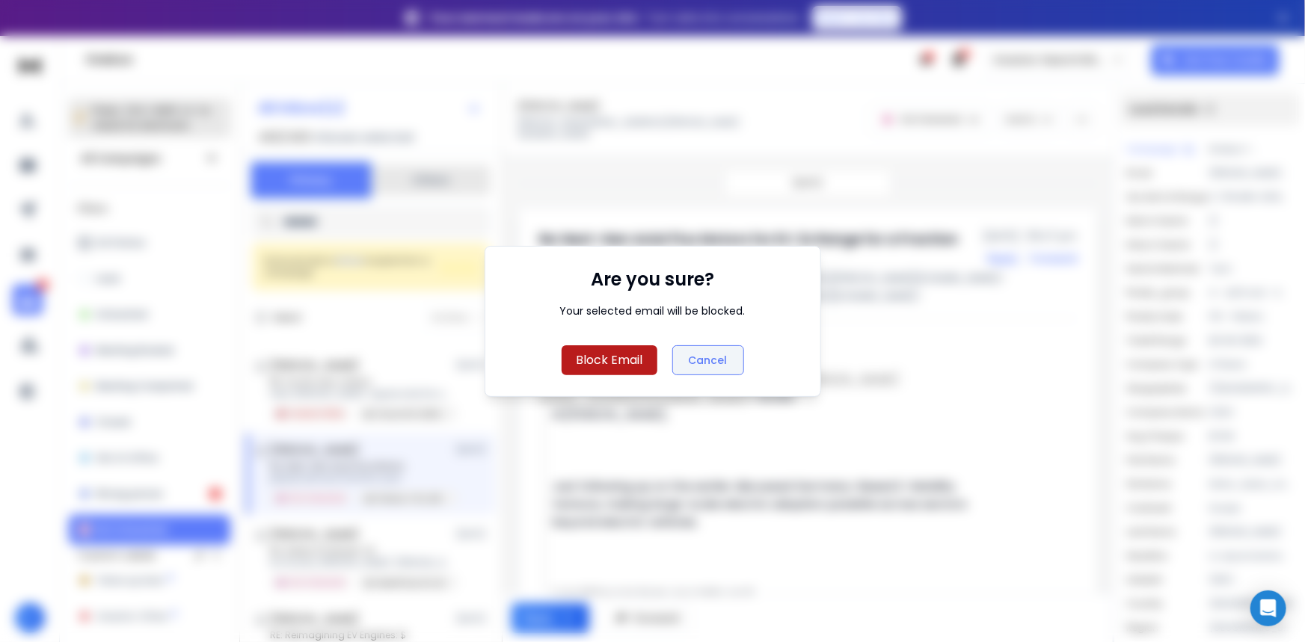
click at [602, 366] on button "Block Email" at bounding box center [610, 360] width 96 height 30
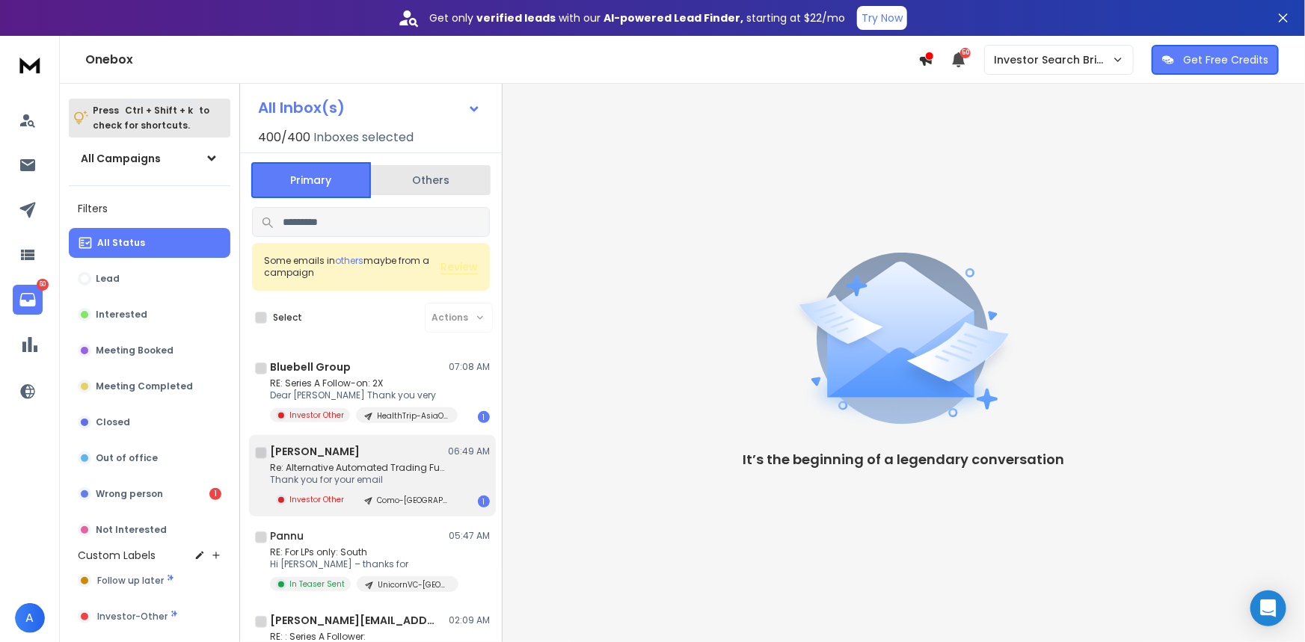
scroll to position [339, 0]
click at [342, 491] on div "Investor Other Como-Americas" at bounding box center [364, 499] width 188 height 16
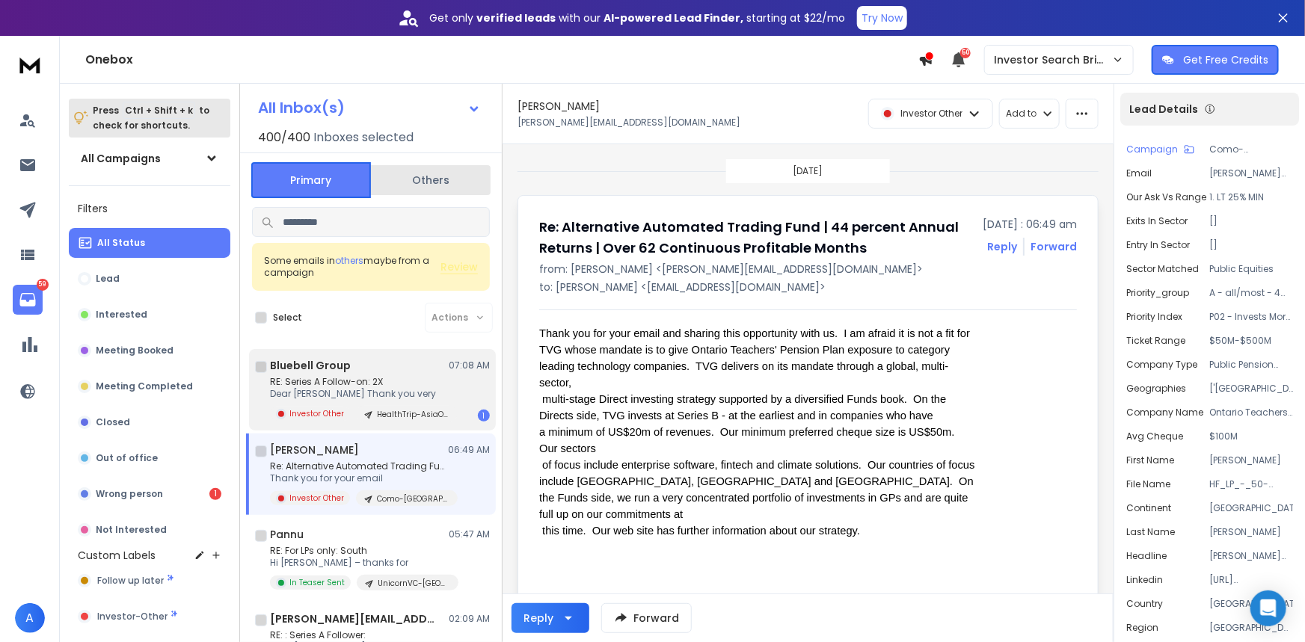
click at [405, 382] on p "RE: Series A Follow-on: 2X" at bounding box center [359, 382] width 179 height 12
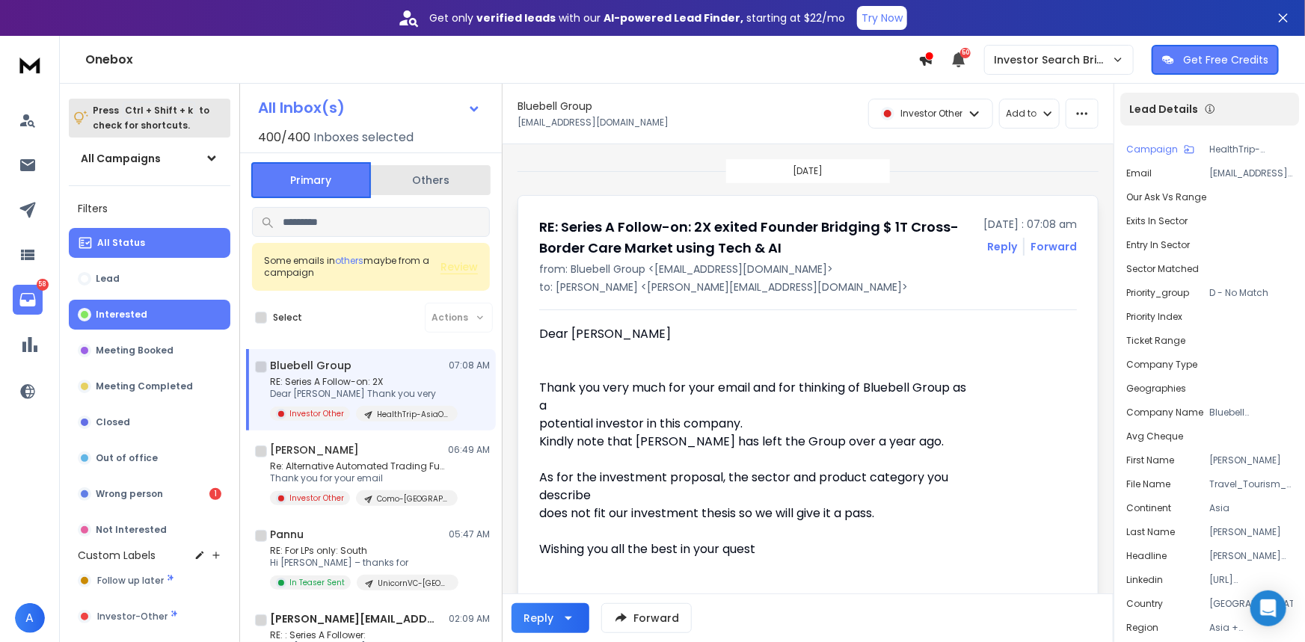
click at [126, 313] on p "Interested" at bounding box center [122, 315] width 52 height 12
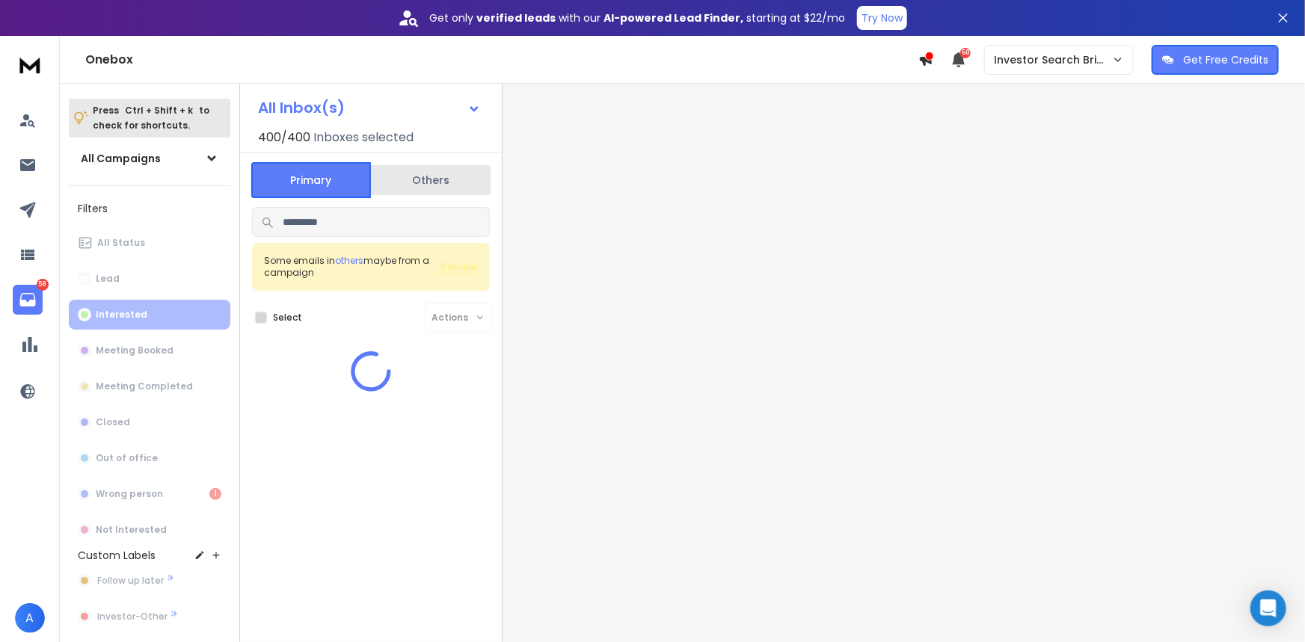
scroll to position [0, 0]
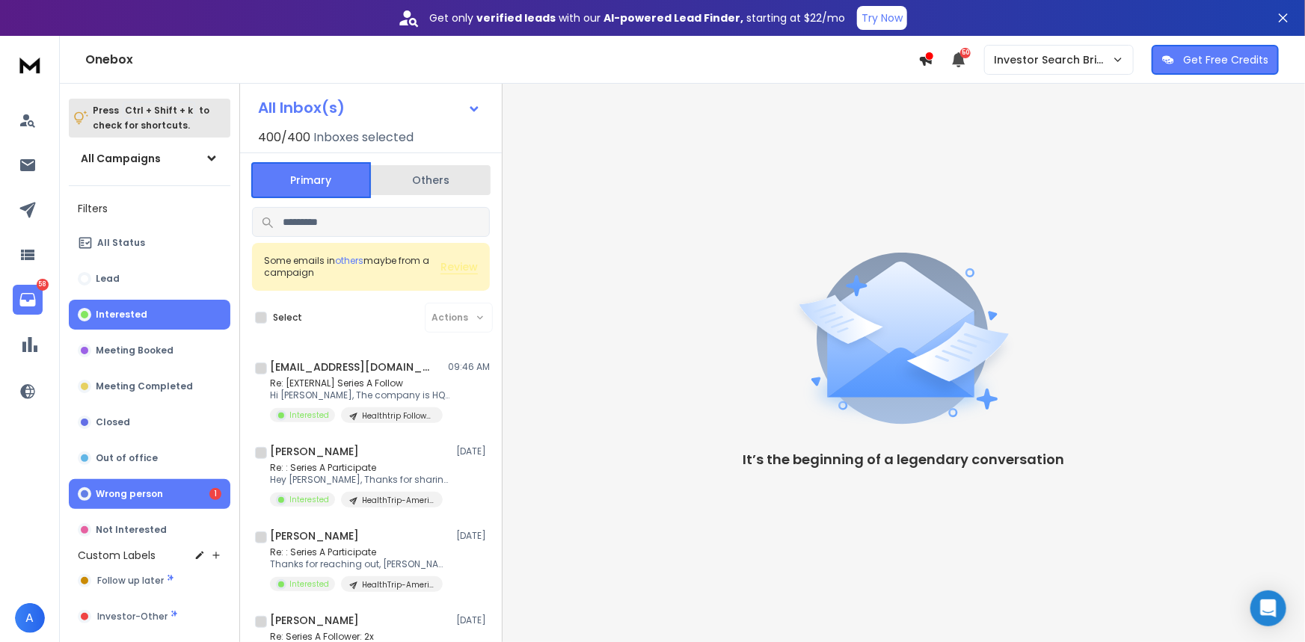
click at [153, 497] on p "Wrong person" at bounding box center [129, 494] width 67 height 12
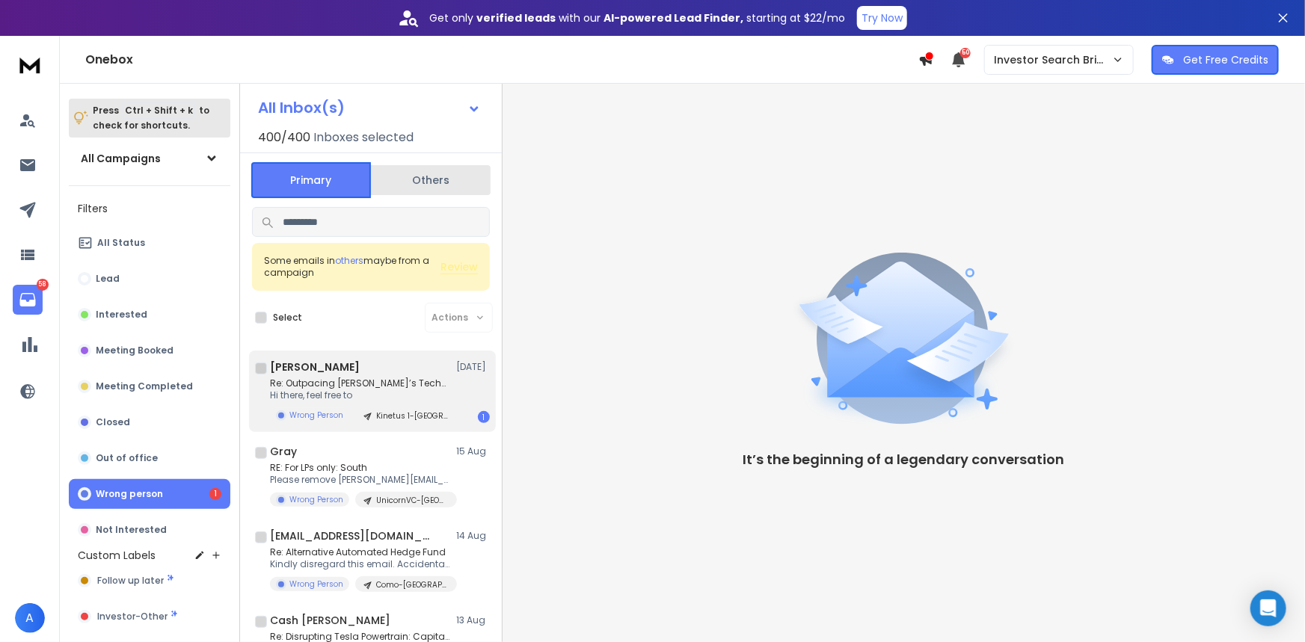
click at [398, 381] on p "Re: Outpacing [PERSON_NAME]’s Technology: Axial" at bounding box center [359, 384] width 179 height 12
